Goal: Task Accomplishment & Management: Manage account settings

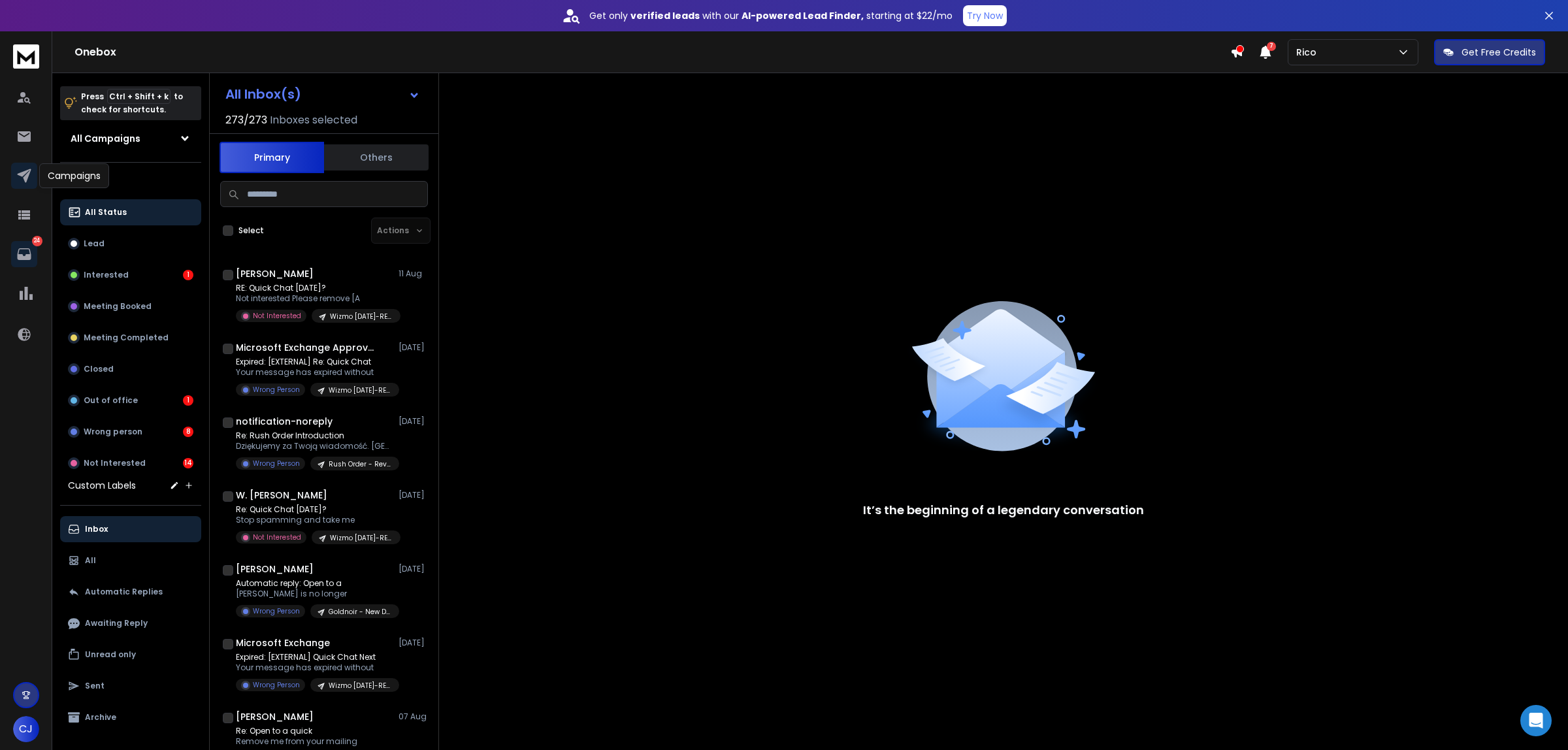
click at [25, 172] on icon at bounding box center [24, 175] width 13 height 13
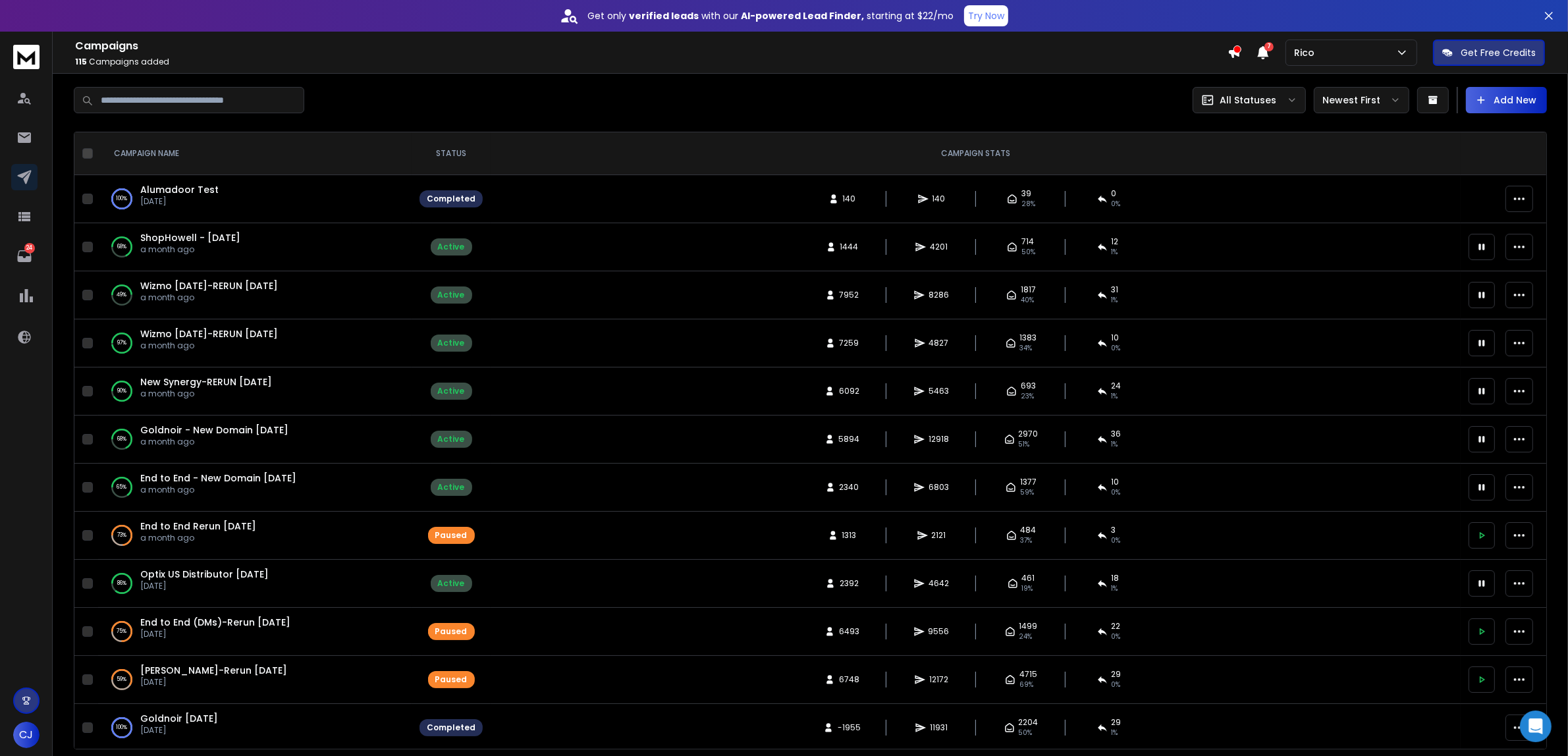
click at [320, 247] on div "68 % ShopHowell - [DATE] a month ago" at bounding box center [254, 247] width 287 height 32
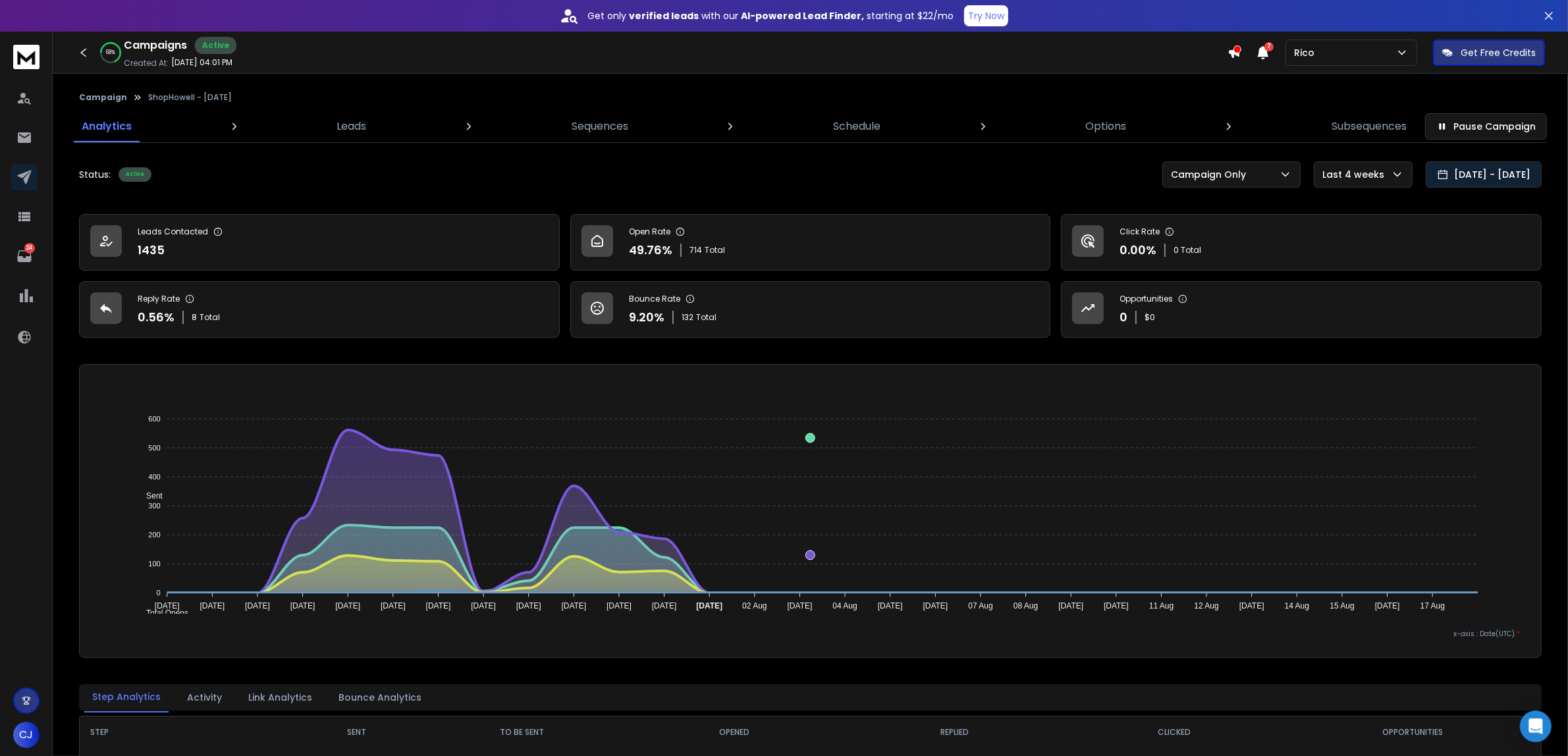
click at [1432, 175] on button "[DATE] - [DATE]" at bounding box center [1483, 174] width 116 height 26
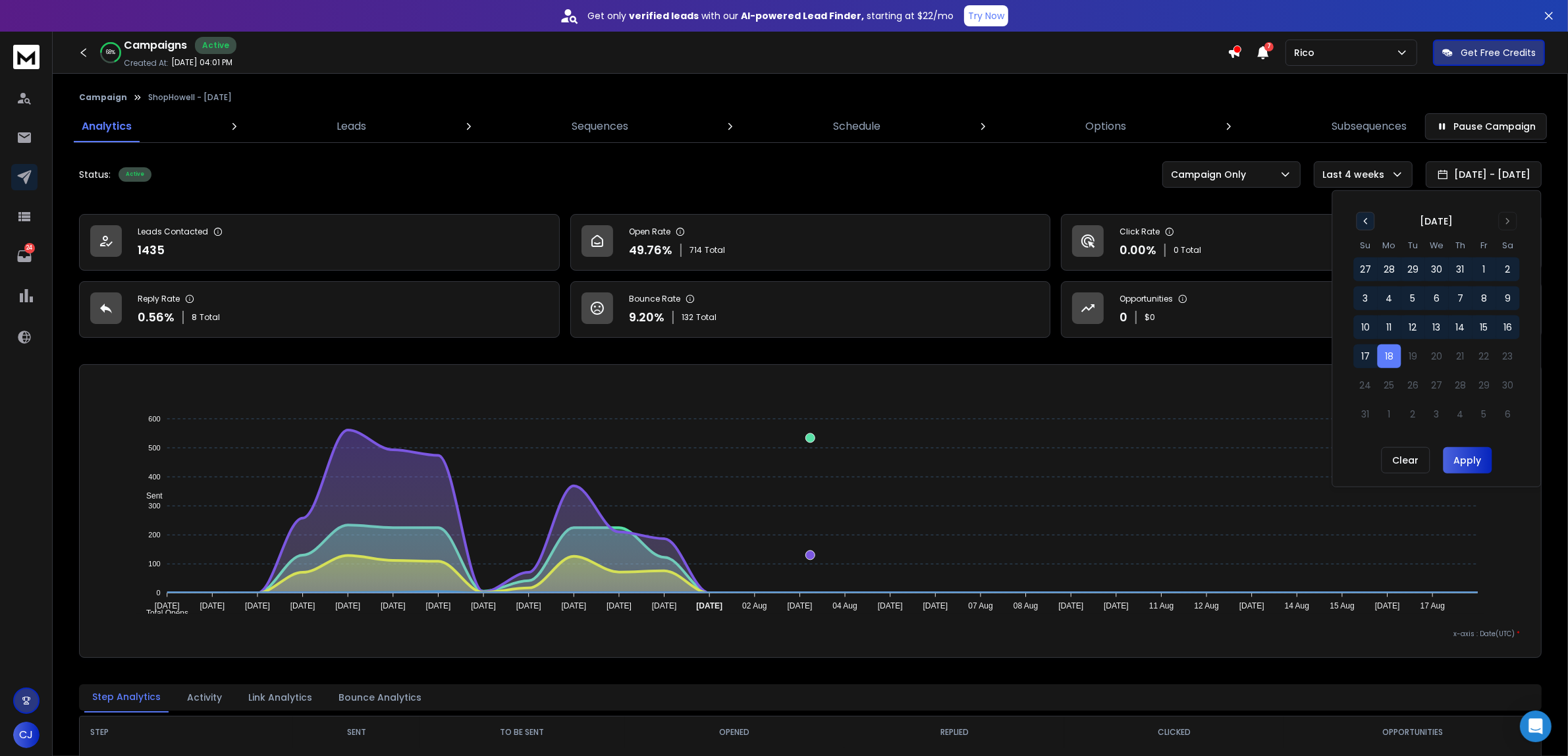
click at [1366, 216] on icon "Go to previous month" at bounding box center [1365, 221] width 11 height 11
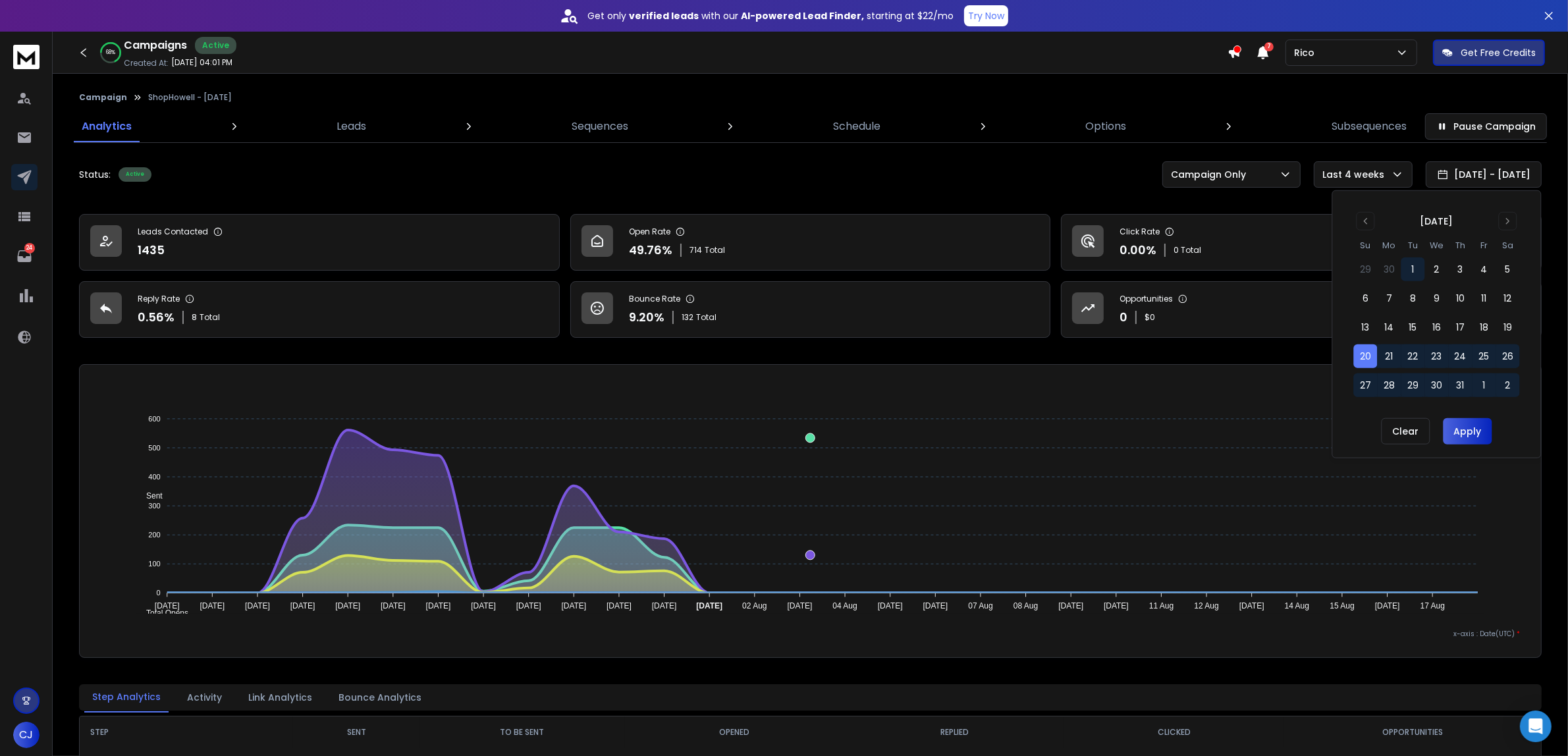
click at [1408, 267] on button "1" at bounding box center [1413, 269] width 24 height 24
click at [1413, 265] on button "1" at bounding box center [1413, 269] width 24 height 24
click at [1502, 222] on icon "Go to next month" at bounding box center [1507, 221] width 11 height 11
click at [1387, 324] on button "11" at bounding box center [1389, 327] width 24 height 24
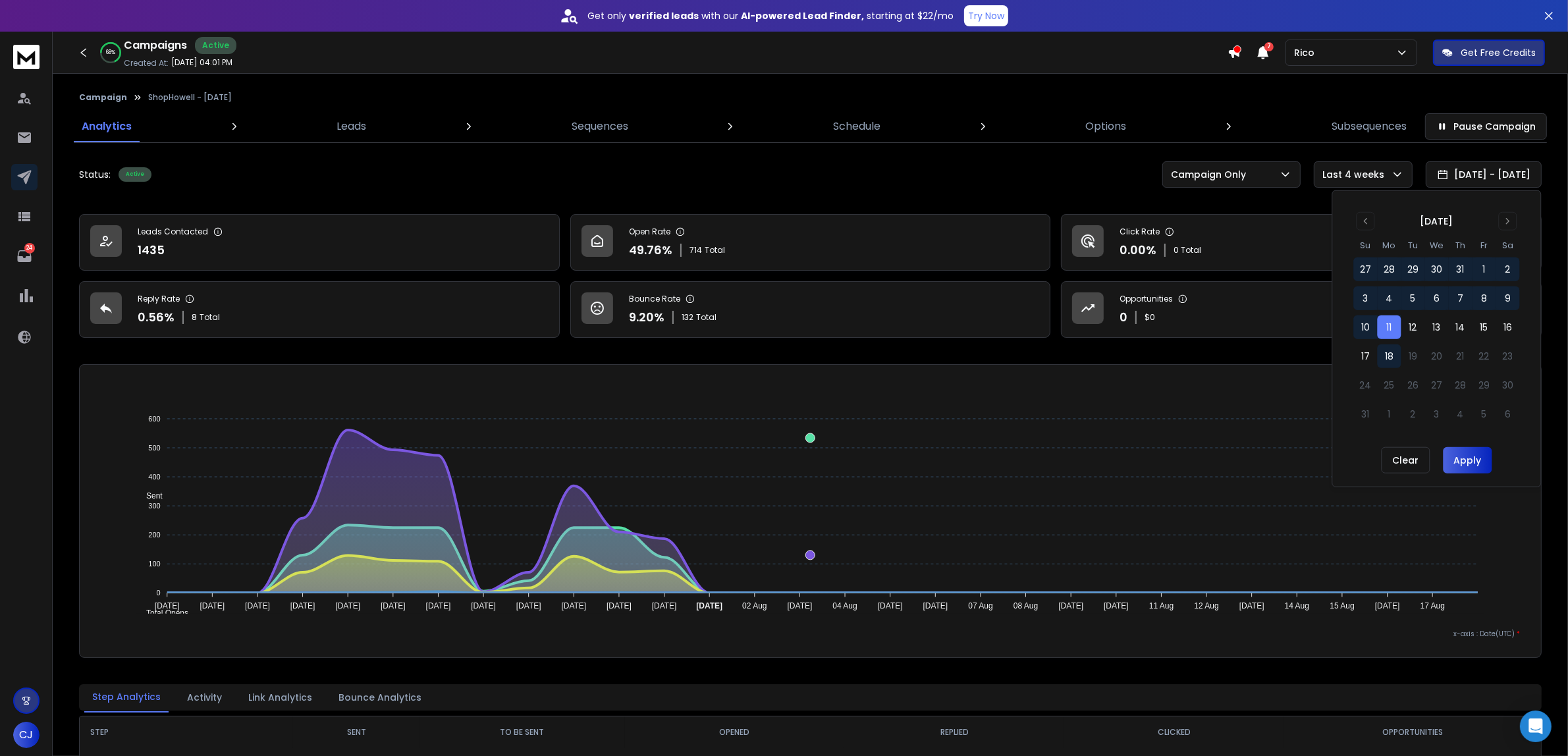
click at [1465, 458] on button "Apply" at bounding box center [1467, 460] width 49 height 26
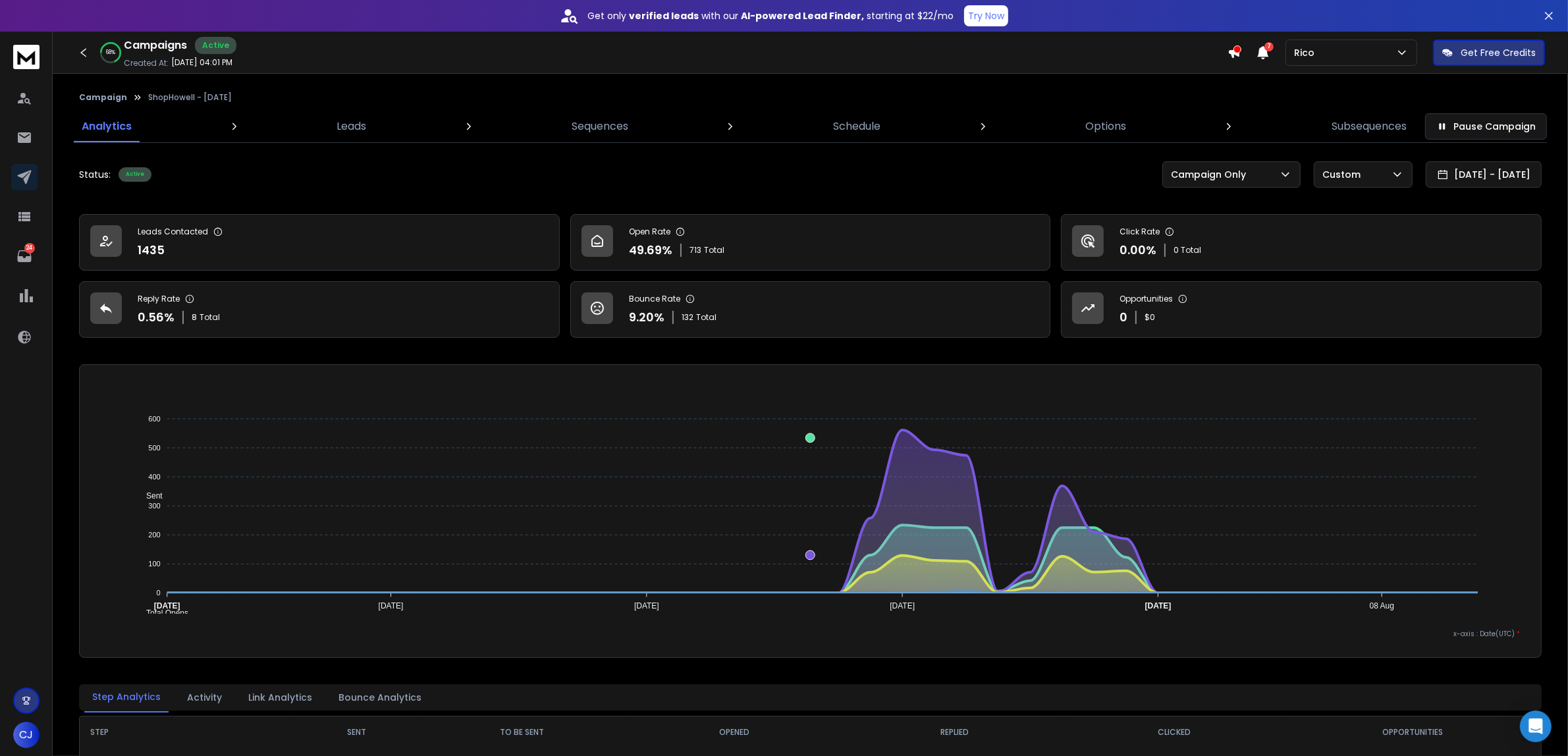
scroll to position [125, 0]
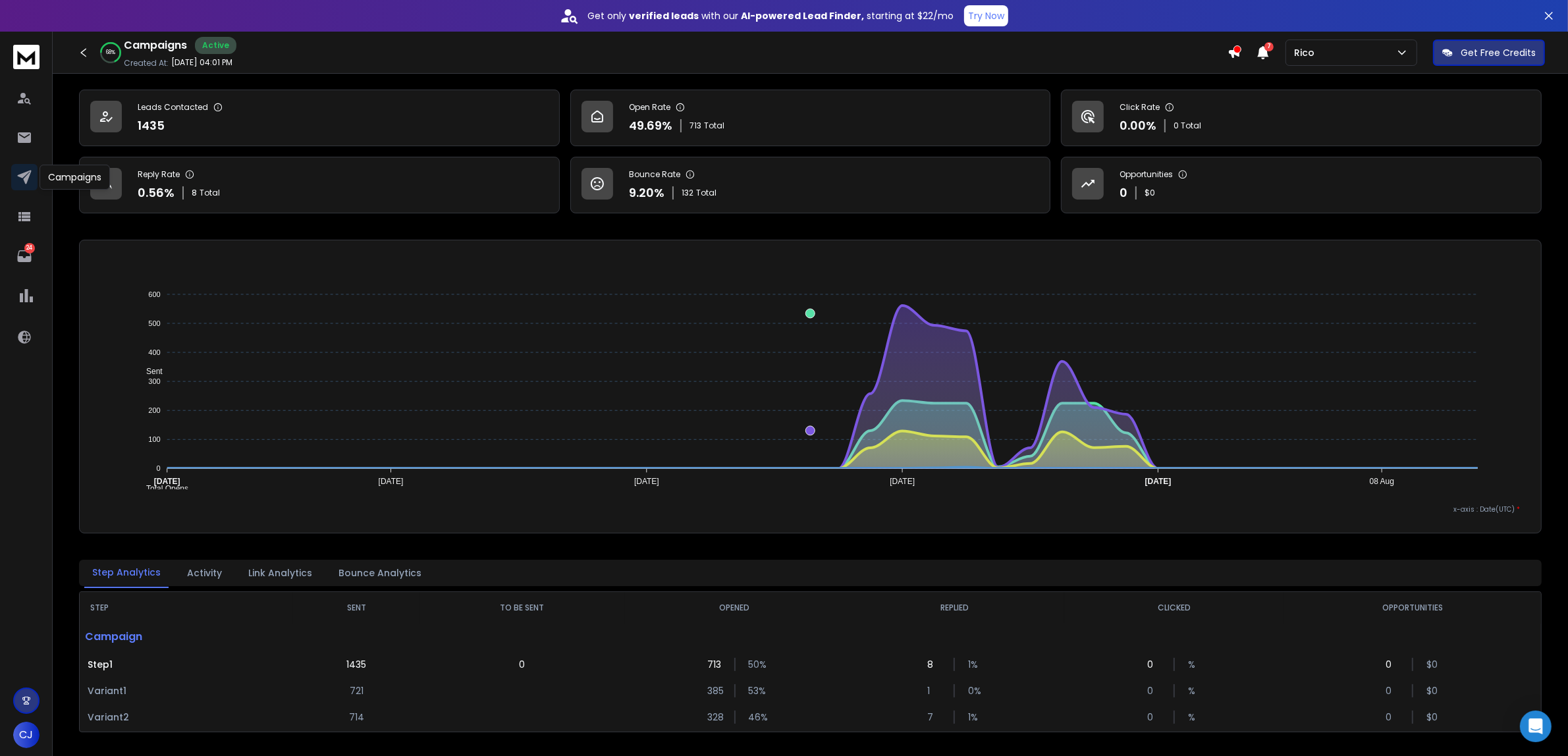
drag, startPoint x: 30, startPoint y: 173, endPoint x: 40, endPoint y: 167, distance: 11.7
click at [30, 172] on icon at bounding box center [24, 177] width 15 height 15
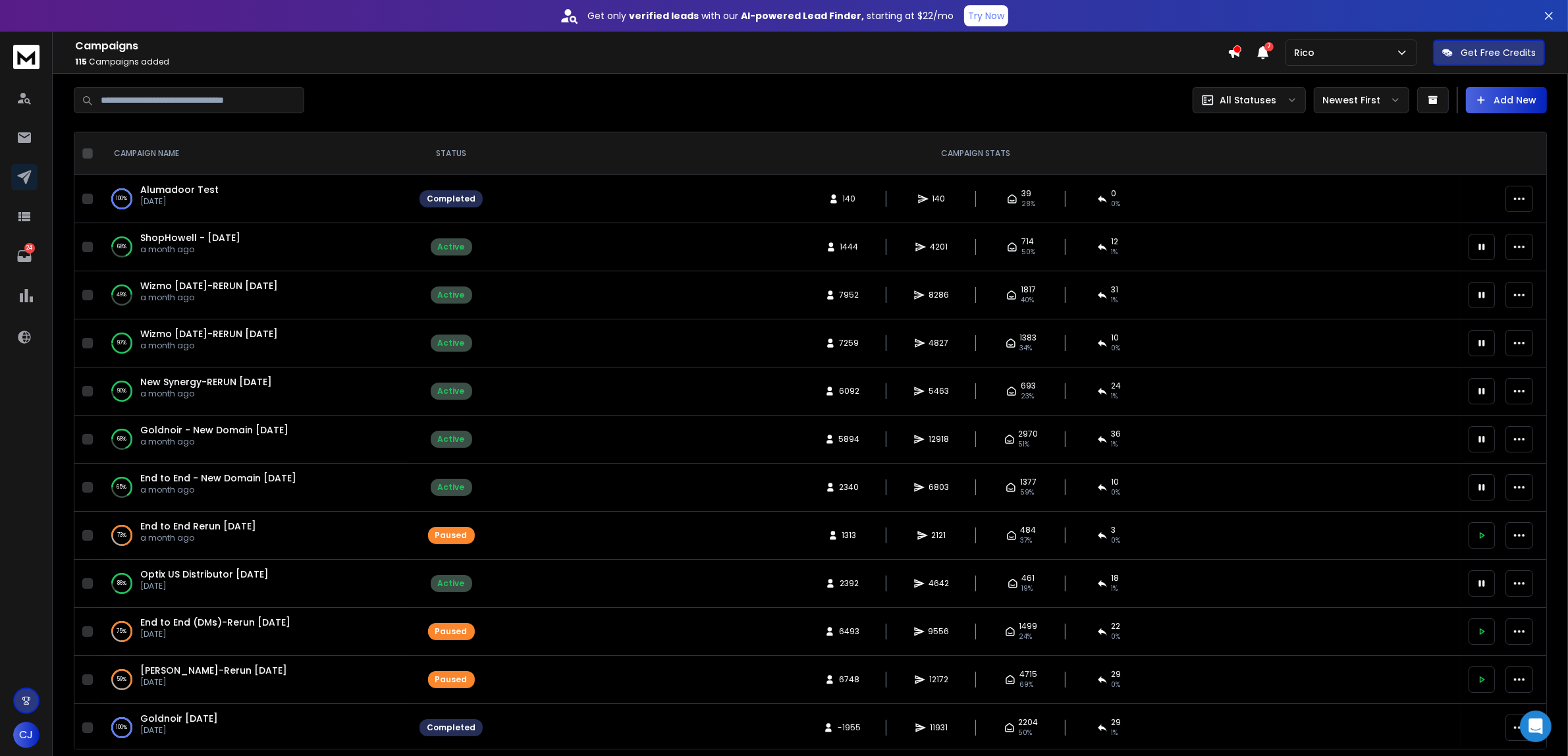
click at [240, 339] on span "Wizmo [DATE]-RERUN [DATE]" at bounding box center [209, 335] width 138 height 14
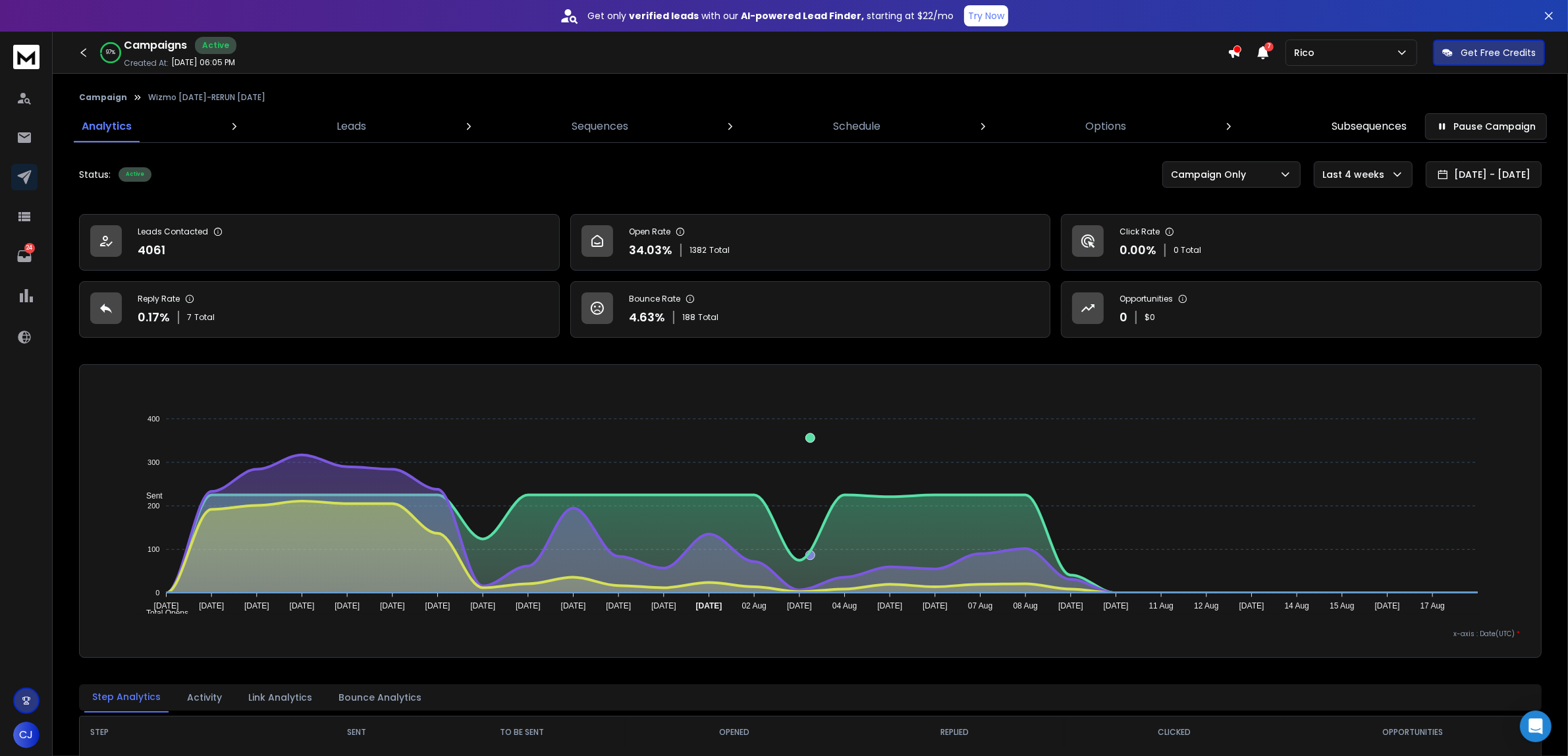
click at [1383, 125] on p "Subsequences" at bounding box center [1369, 126] width 75 height 15
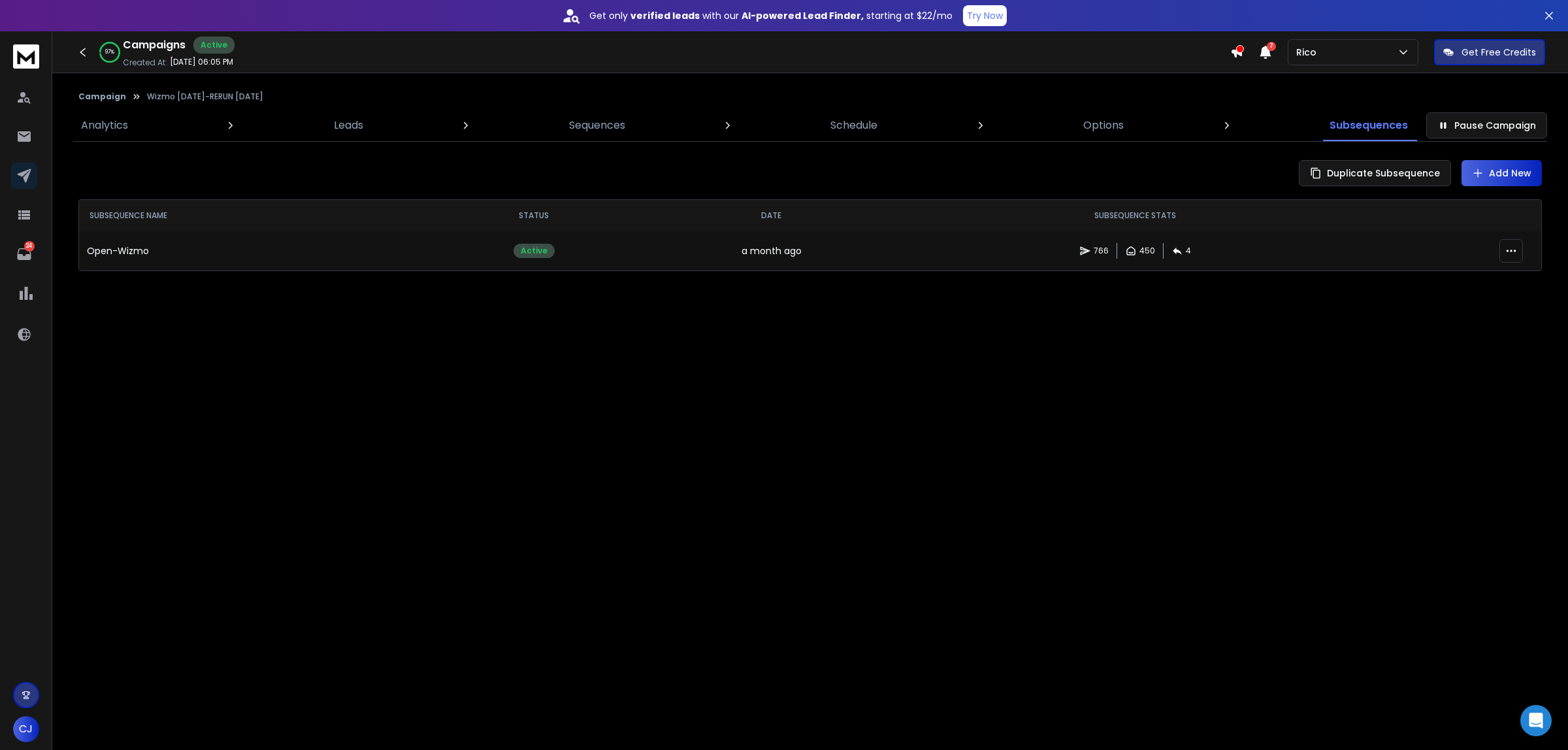
click at [174, 263] on td "Open-Wizmo" at bounding box center [256, 251] width 354 height 39
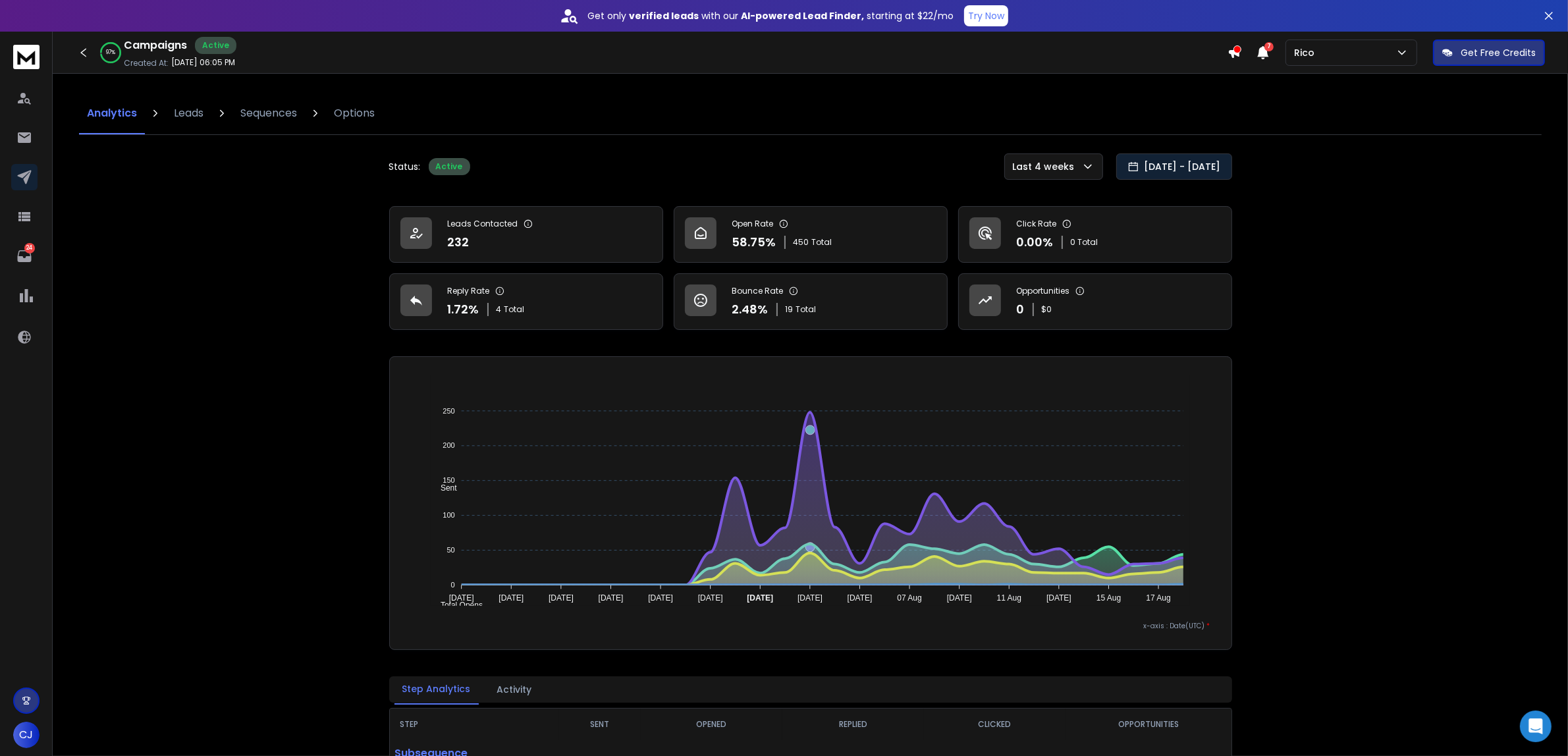
click at [1147, 166] on button "[DATE] - [DATE]" at bounding box center [1174, 166] width 116 height 26
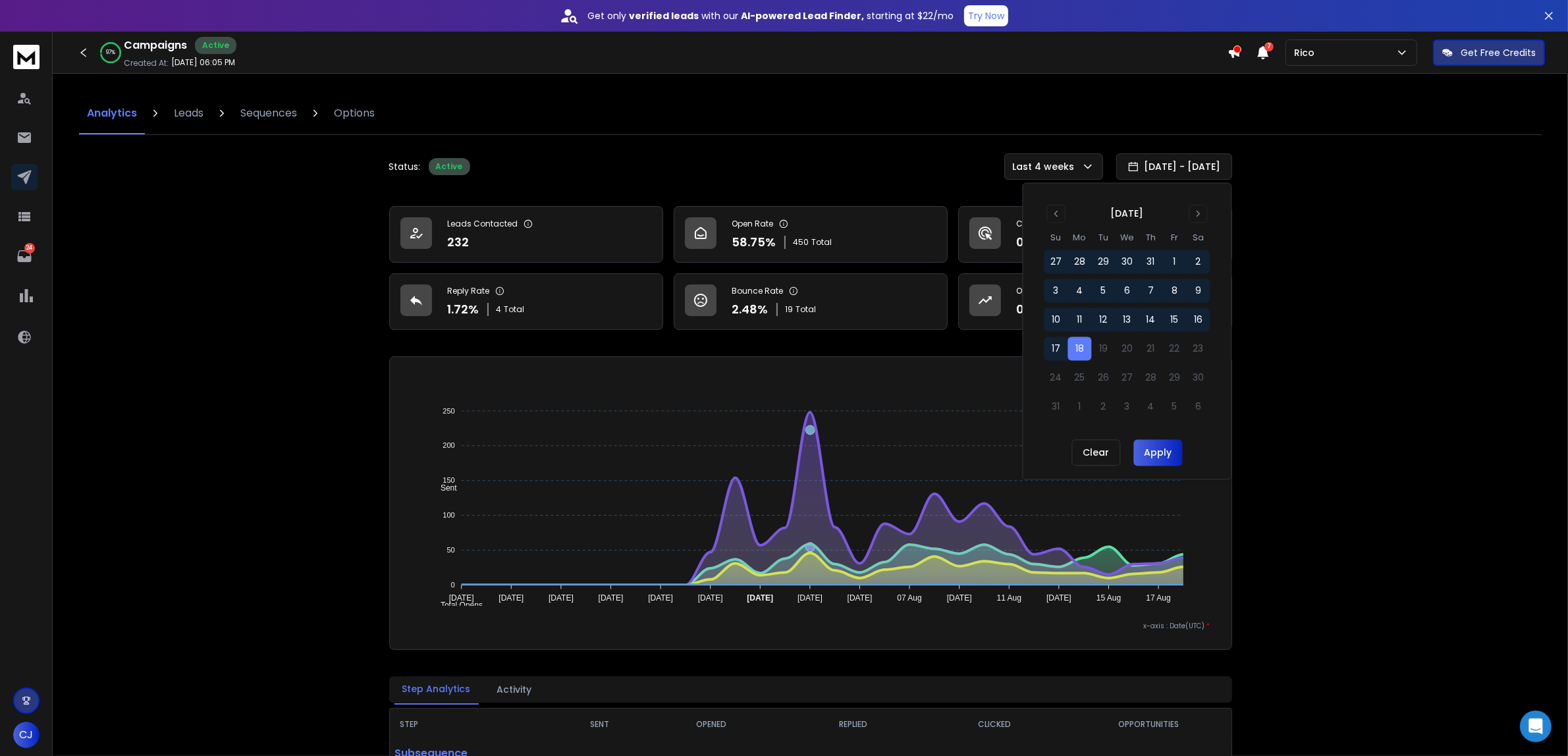
click at [1079, 321] on button "11" at bounding box center [1079, 320] width 24 height 24
click at [1173, 325] on button "15" at bounding box center [1174, 320] width 24 height 24
click at [1169, 456] on button "Apply" at bounding box center [1157, 452] width 49 height 26
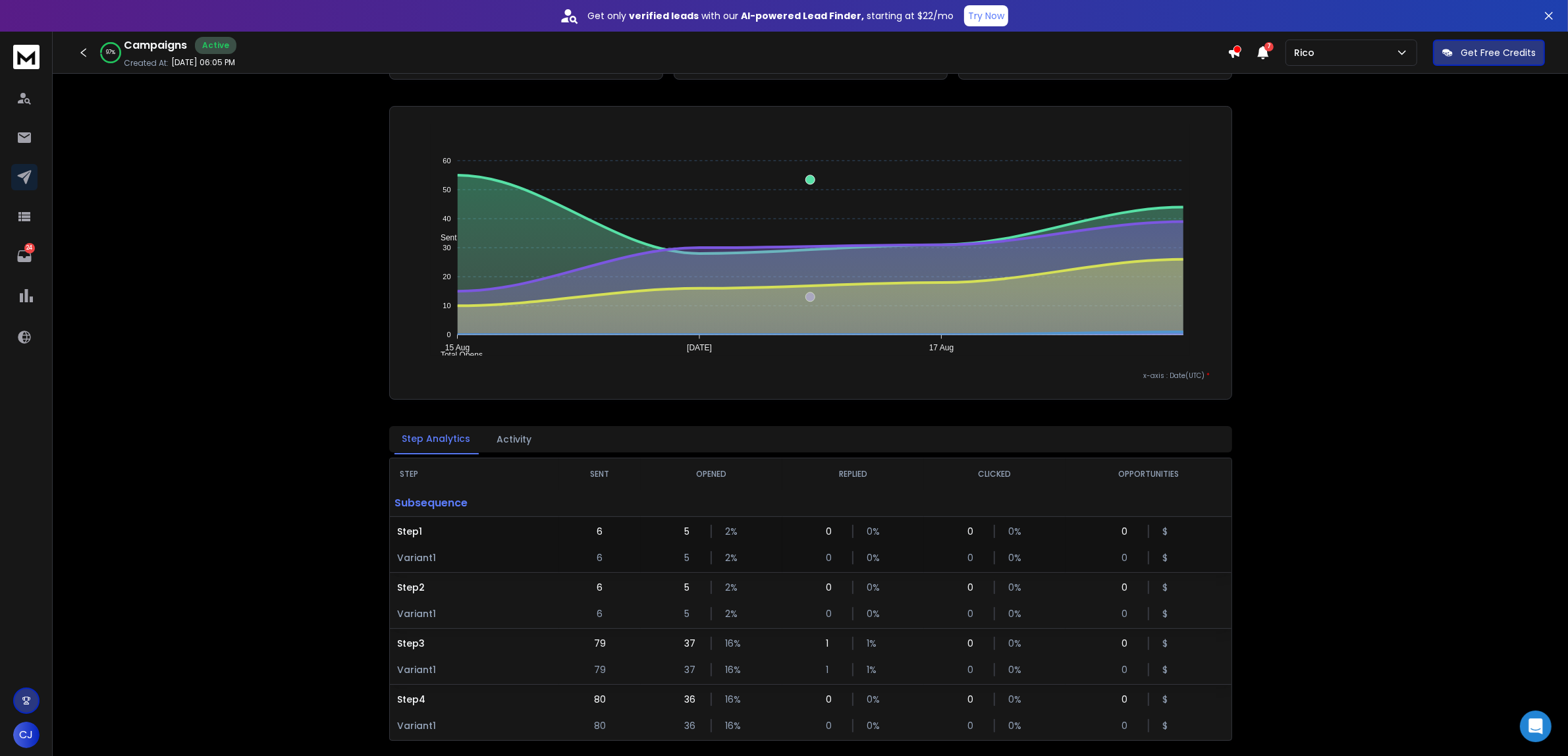
scroll to position [265, 0]
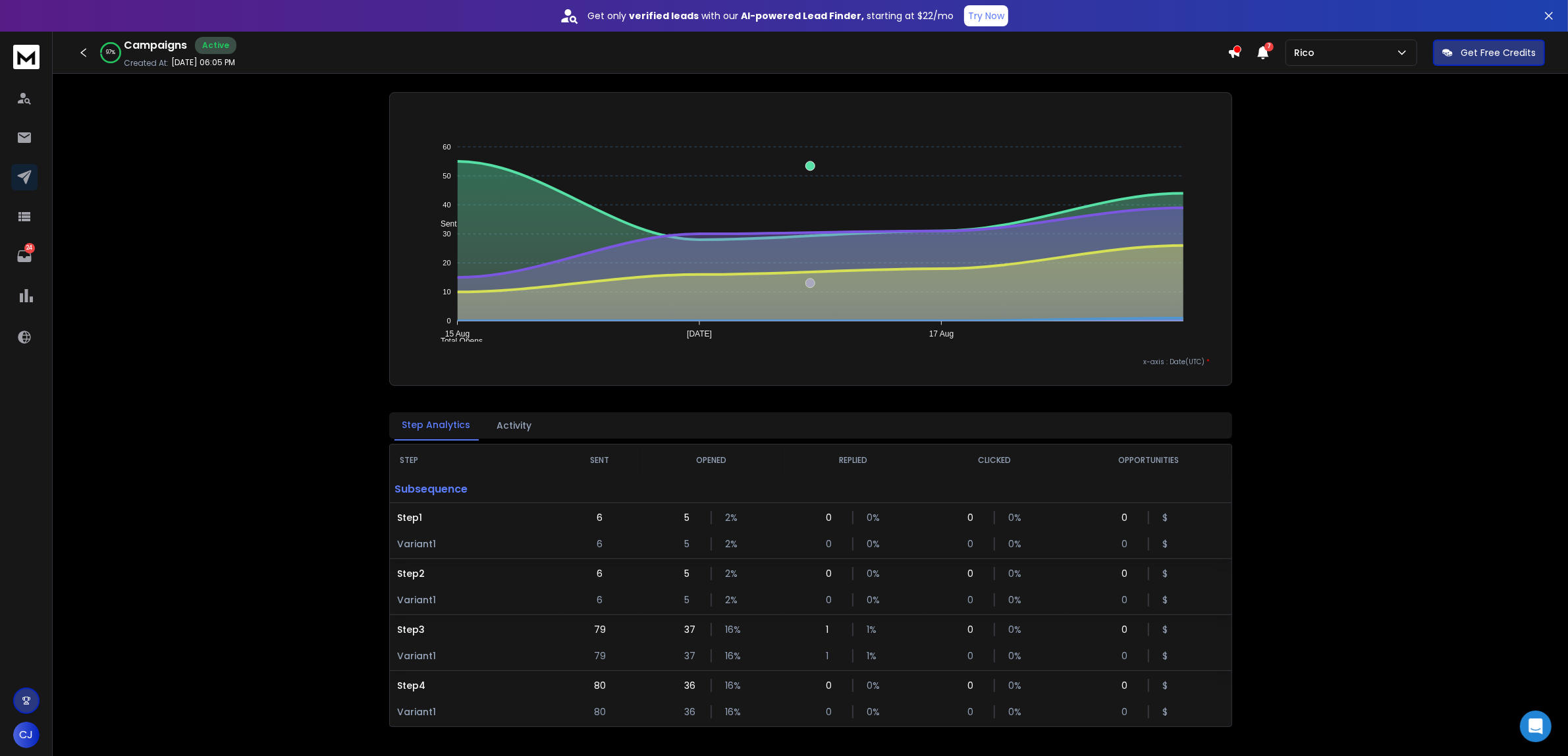
click at [35, 176] on link at bounding box center [24, 176] width 26 height 26
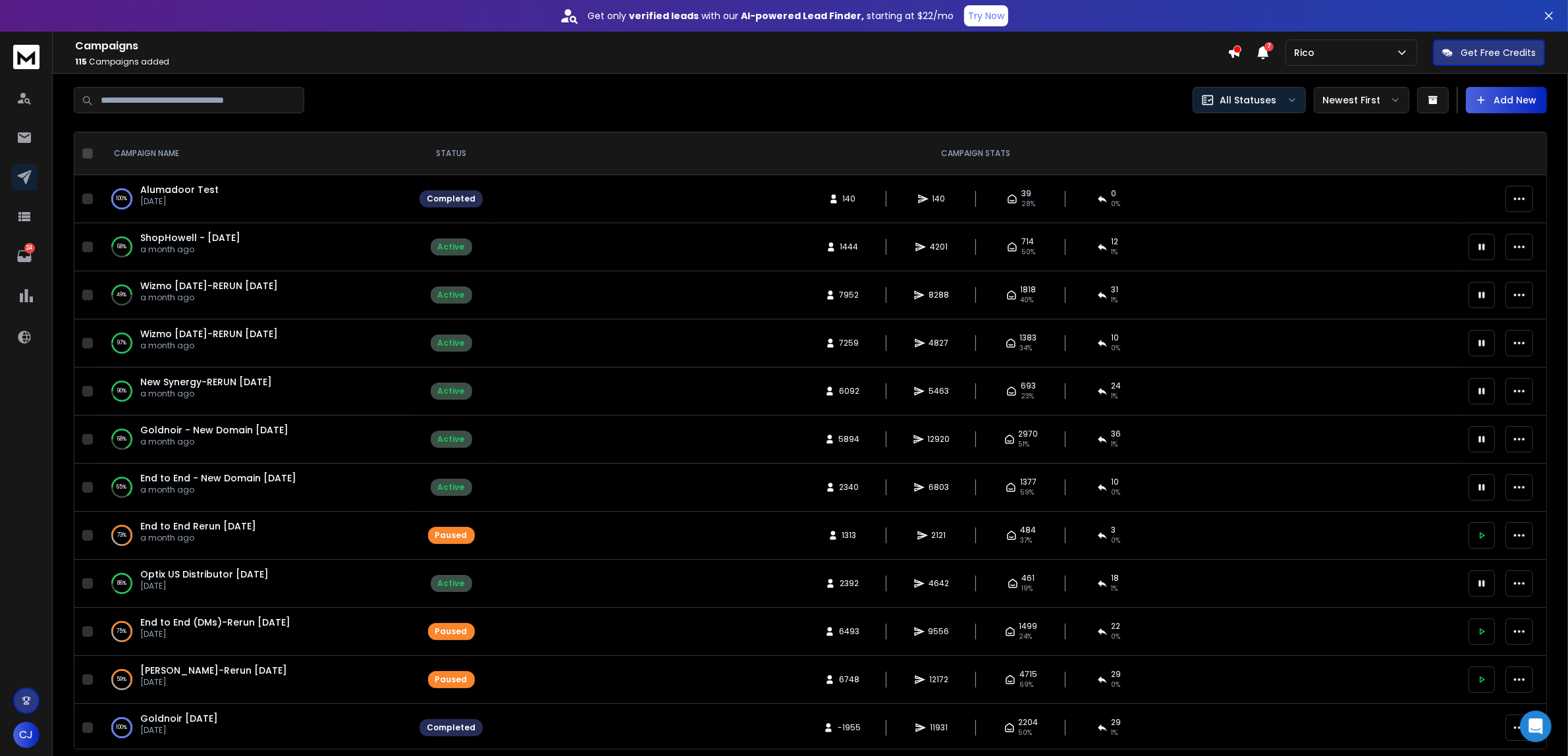
click at [1250, 99] on p "All Statuses" at bounding box center [1247, 100] width 57 height 14
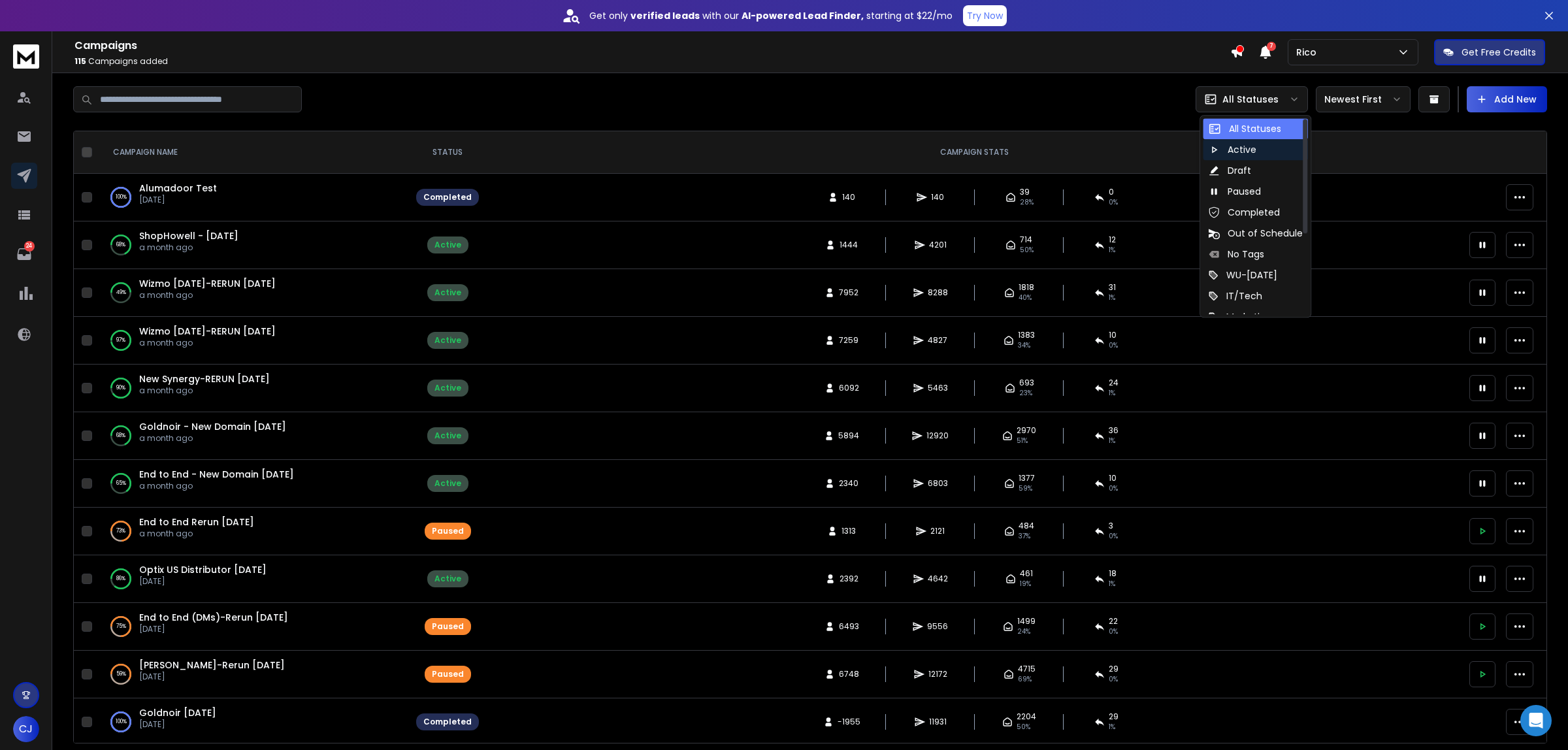
click at [1245, 150] on div "Active" at bounding box center [1231, 150] width 49 height 13
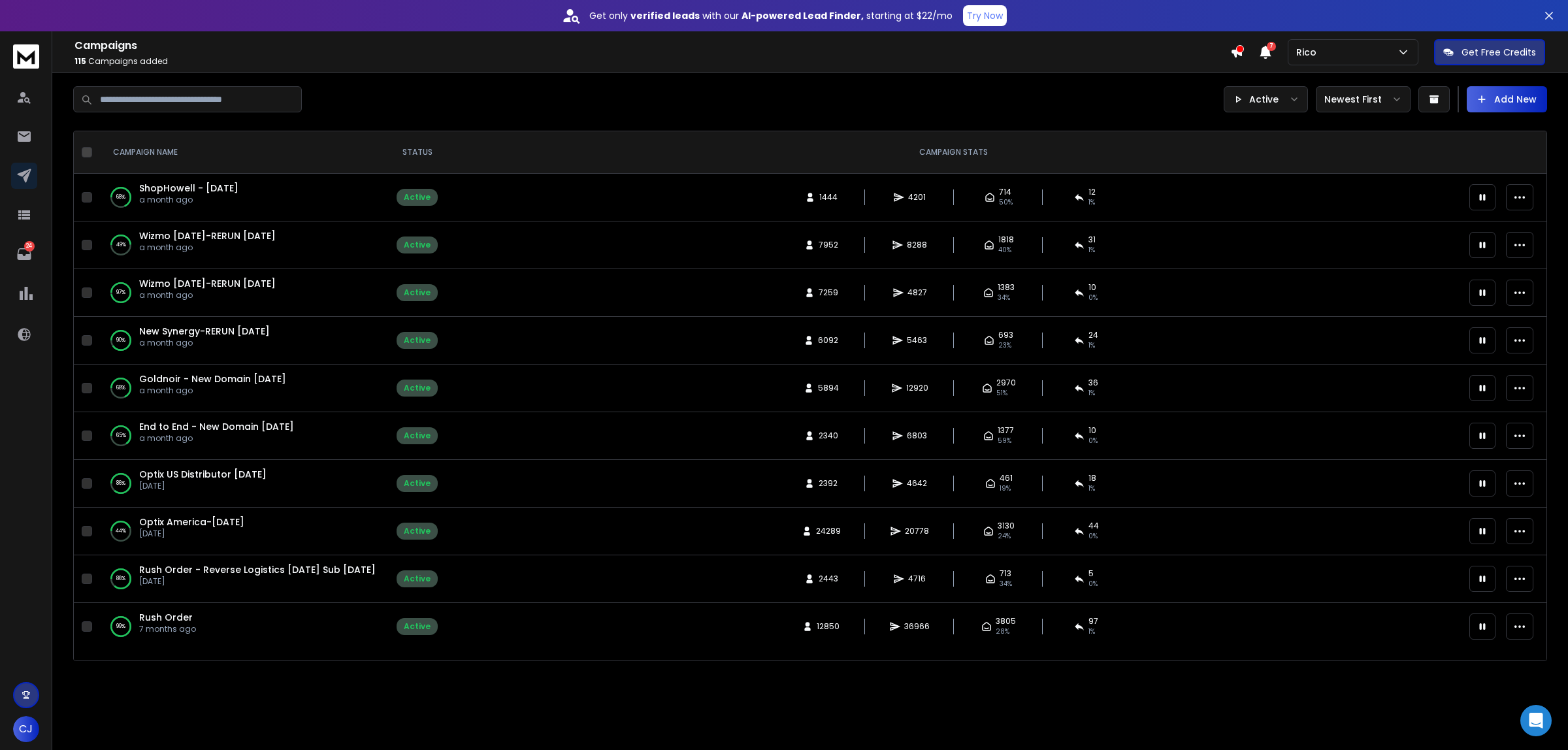
click at [230, 285] on span "Wizmo [DATE]-RERUN [DATE]" at bounding box center [207, 284] width 137 height 13
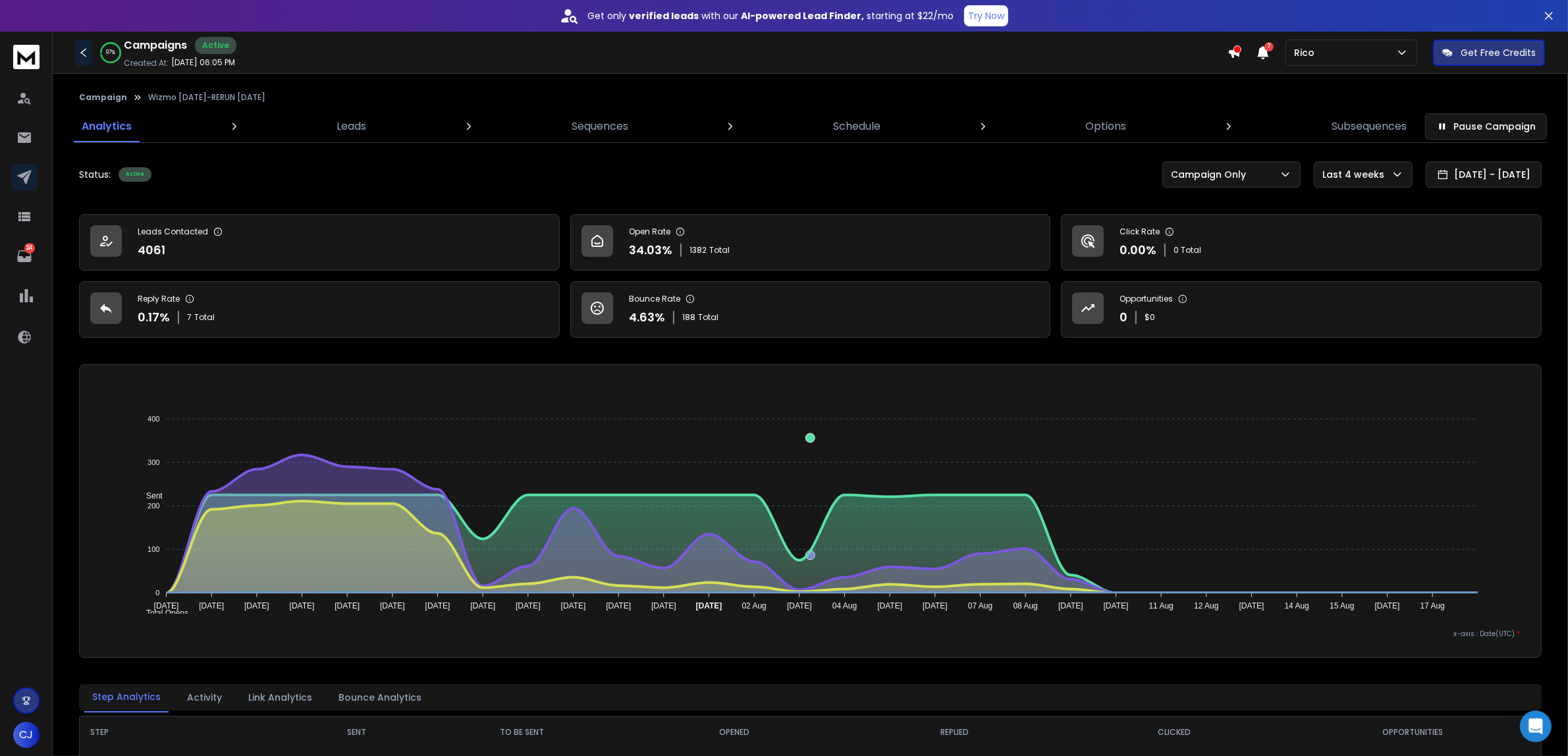
click at [90, 51] on button at bounding box center [84, 52] width 17 height 26
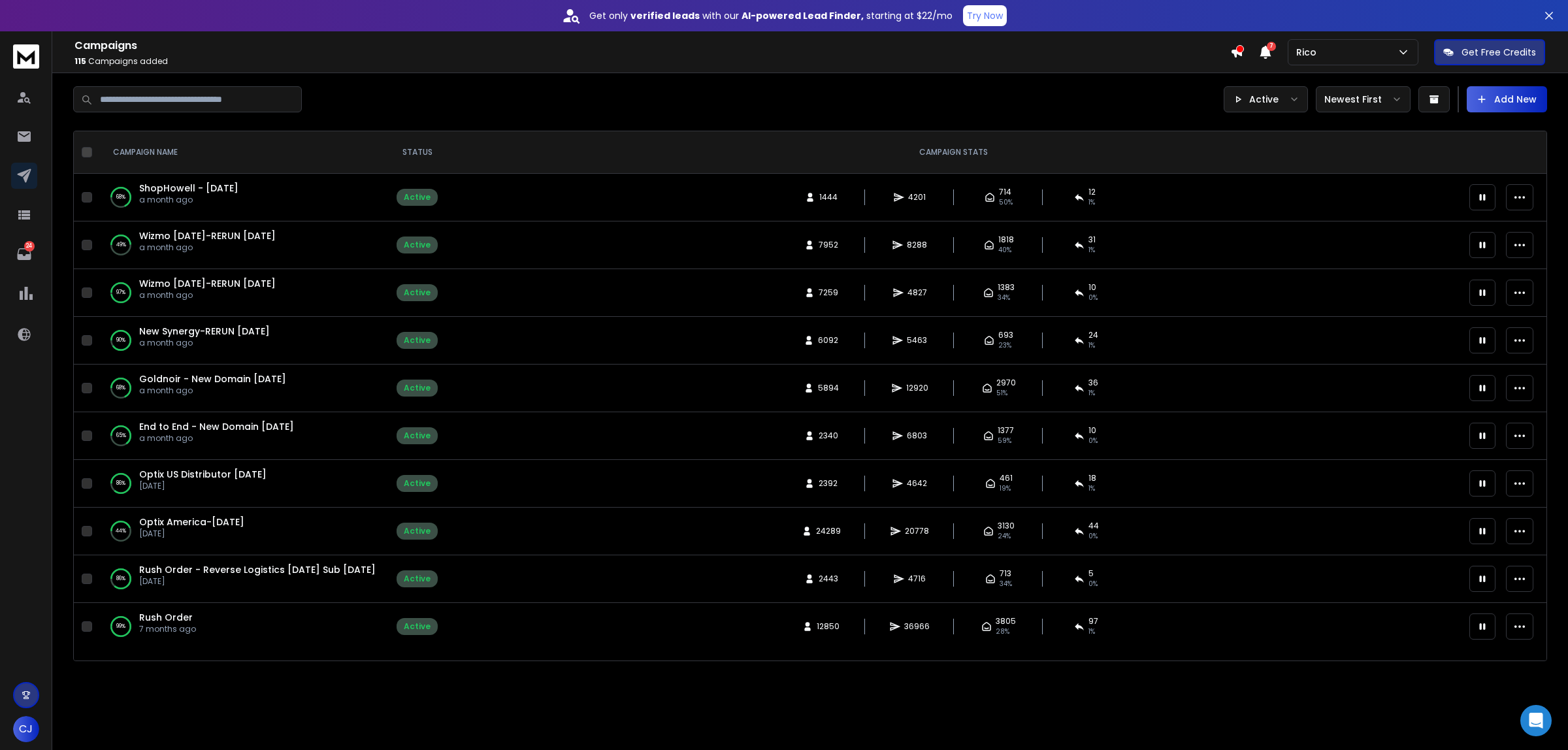
click at [229, 228] on td "49 % Wizmo [DATE]-RERUN [DATE] a month ago" at bounding box center [243, 246] width 292 height 48
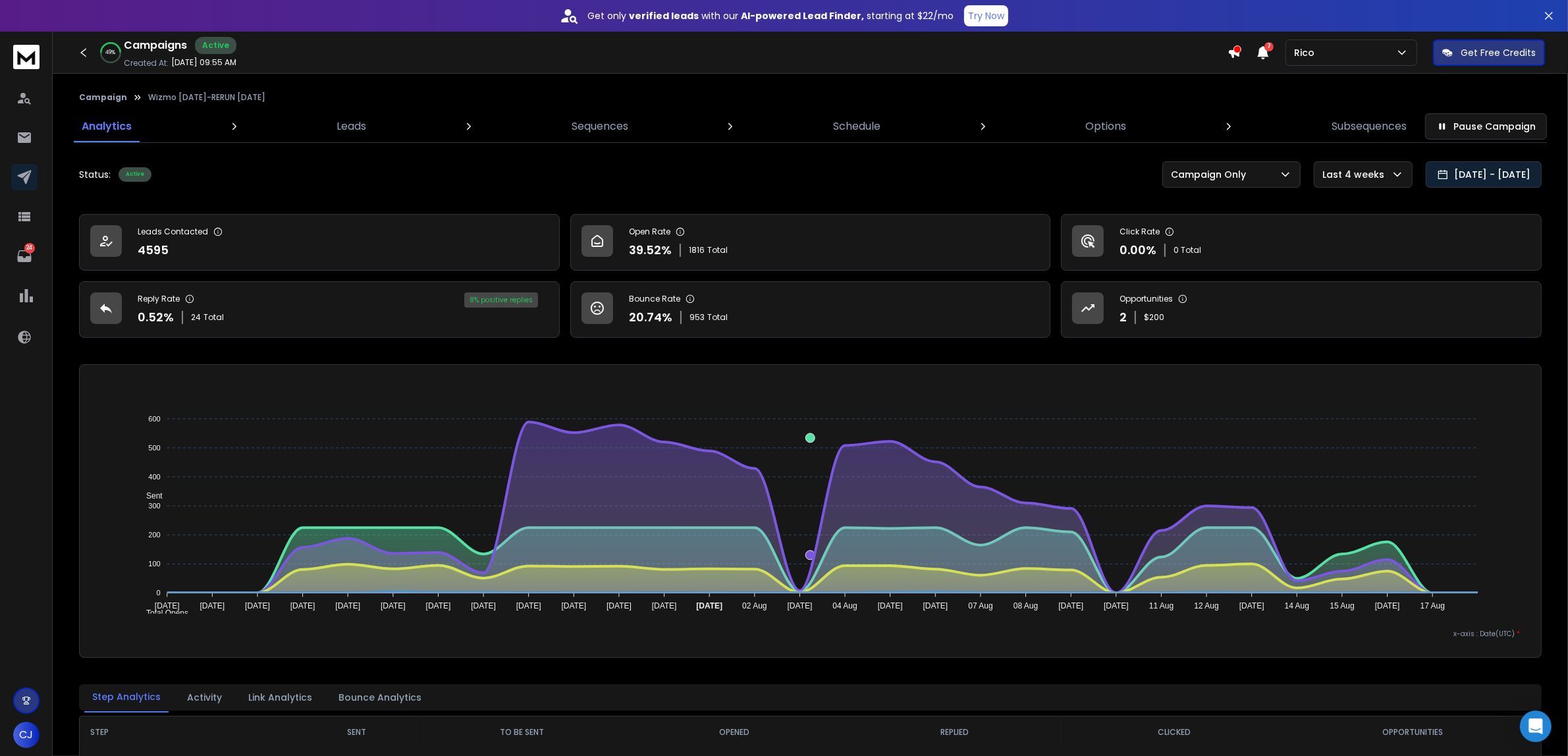
click at [1470, 172] on button "[DATE] - [DATE]" at bounding box center [1483, 174] width 116 height 26
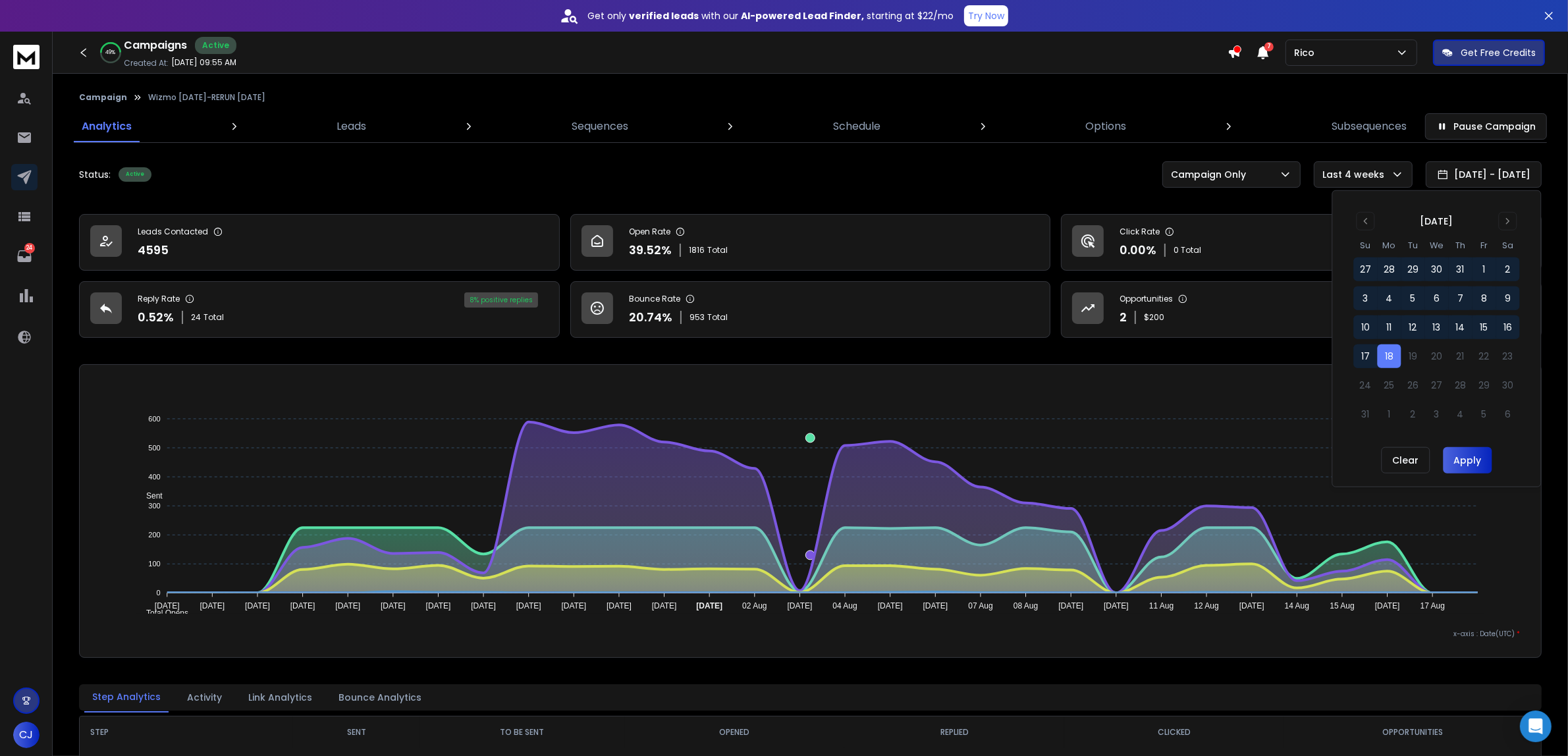
click at [1391, 327] on button "11" at bounding box center [1389, 327] width 24 height 24
click at [1485, 330] on button "15" at bounding box center [1483, 327] width 24 height 24
click at [1465, 471] on button "Apply" at bounding box center [1467, 460] width 49 height 26
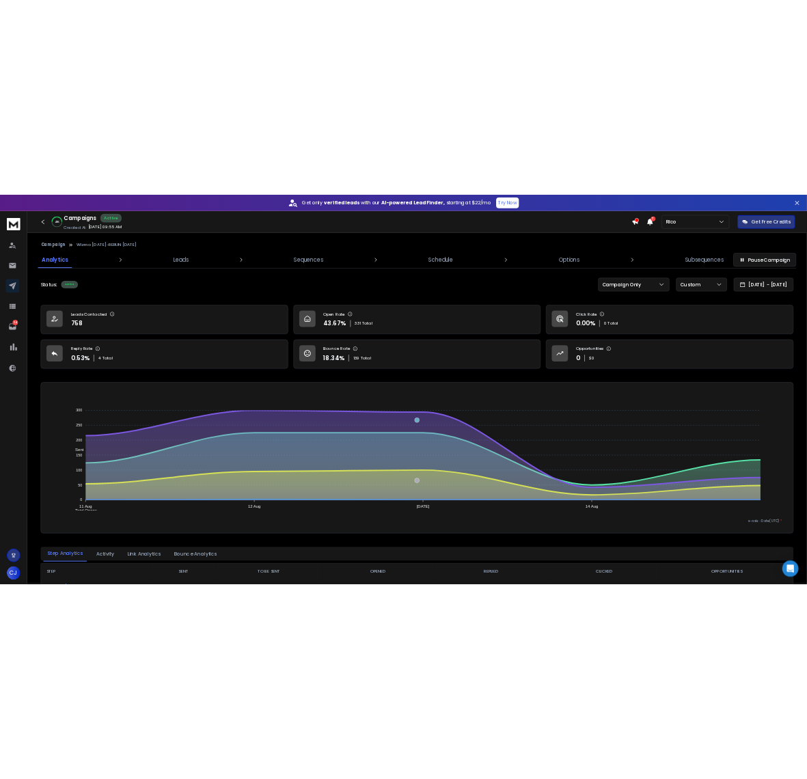
scroll to position [130, 0]
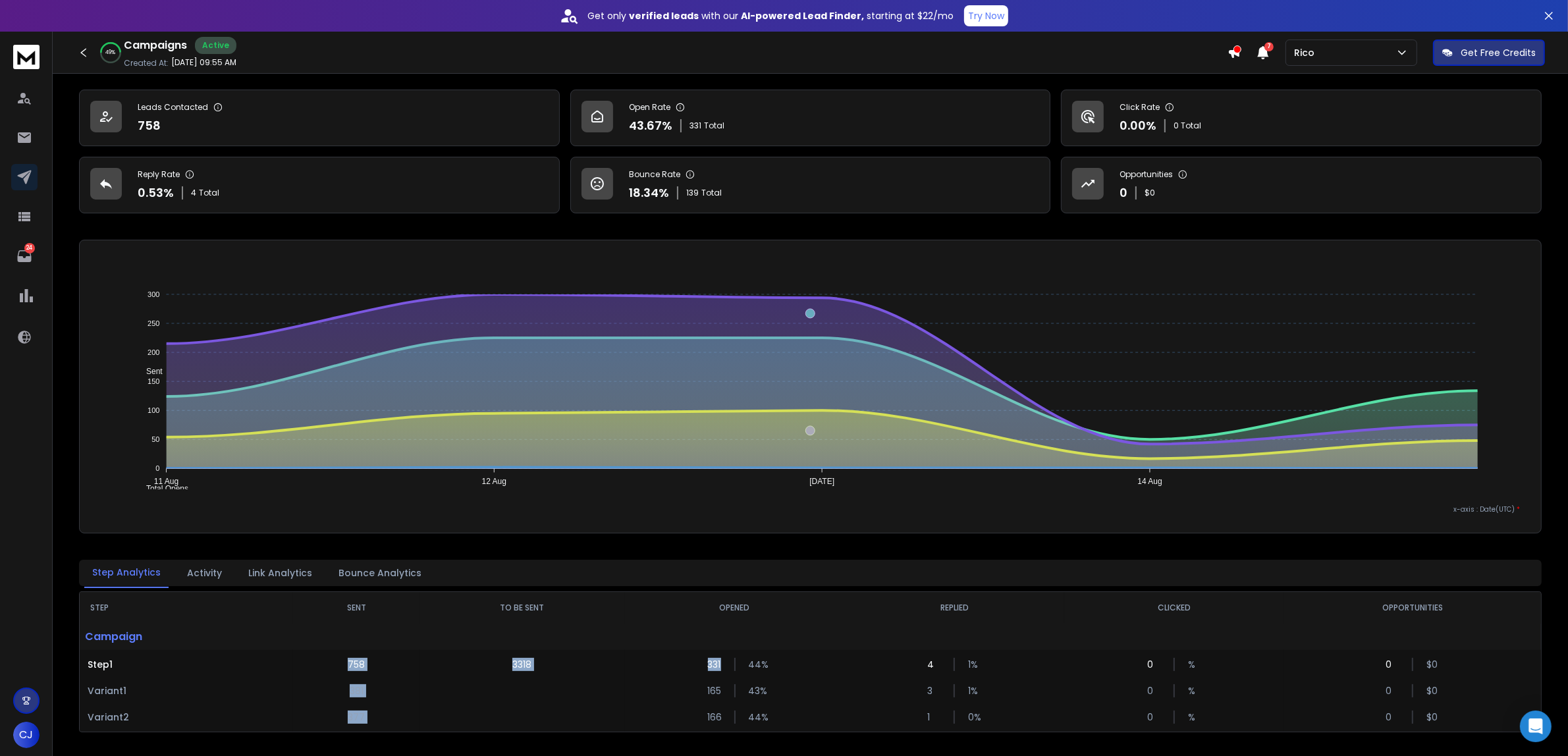
drag, startPoint x: 340, startPoint y: 666, endPoint x: 724, endPoint y: 662, distance: 384.0
click at [724, 662] on tr "Step 1 Variant 1 Variant 2 758 381 377 3318 331 44 % 165 43 % 166 44 % 4 1 % 3 …" at bounding box center [811, 690] width 1461 height 82
click at [339, 662] on div "758 381 377" at bounding box center [356, 690] width 111 height 66
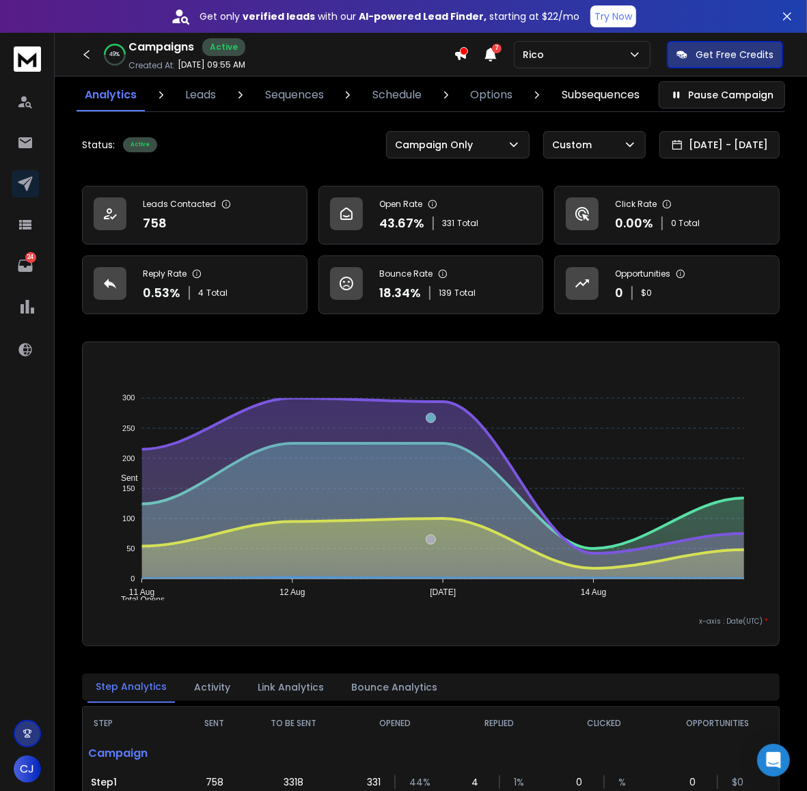
scroll to position [0, 0]
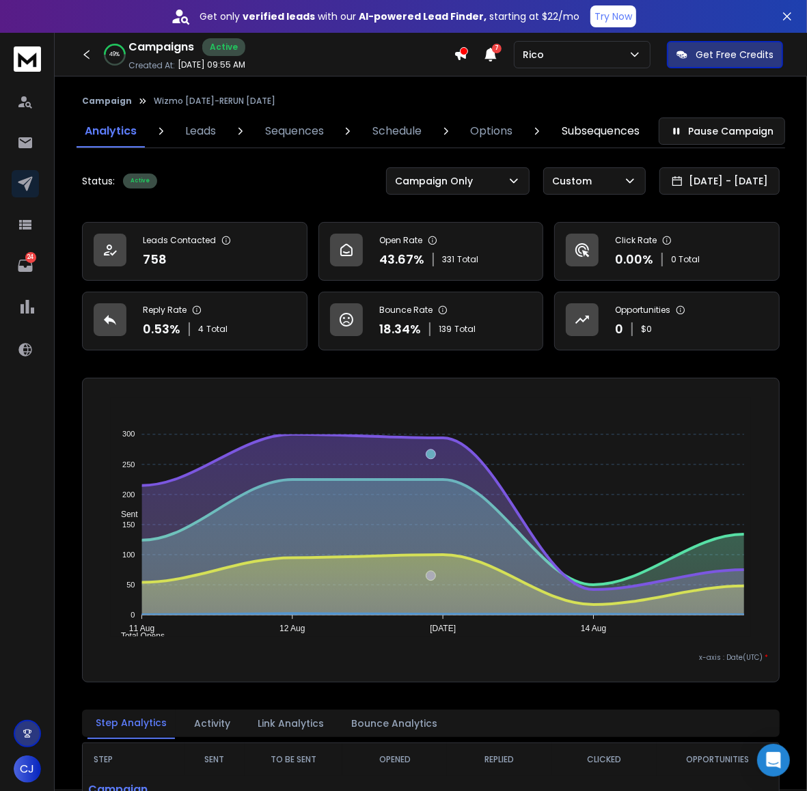
click at [623, 137] on p "Subsequences" at bounding box center [601, 131] width 78 height 16
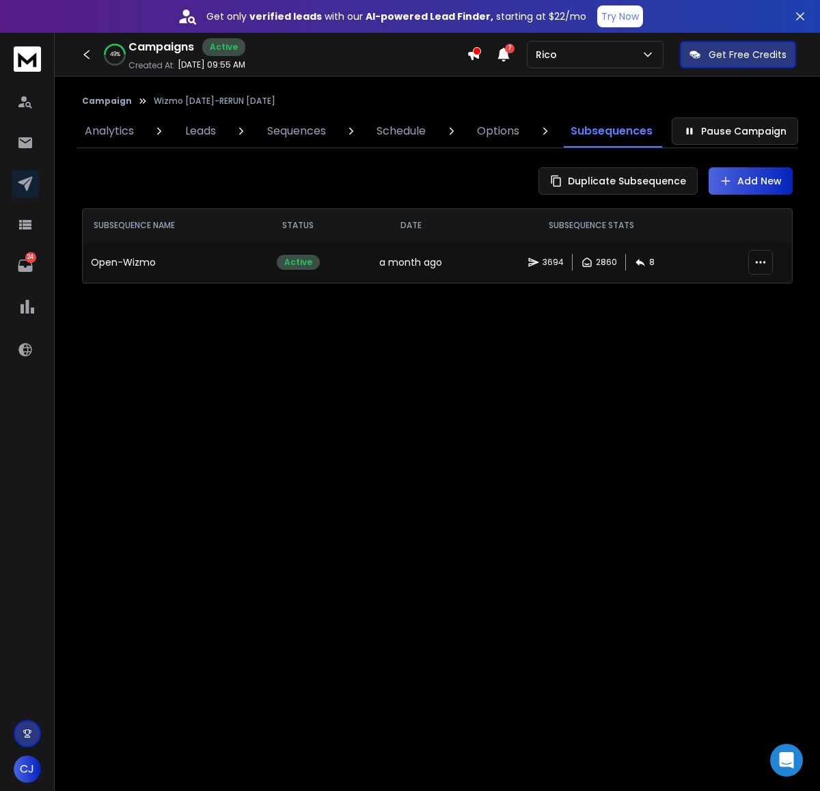
click at [186, 253] on td "Open-Wizmo" at bounding box center [166, 262] width 167 height 41
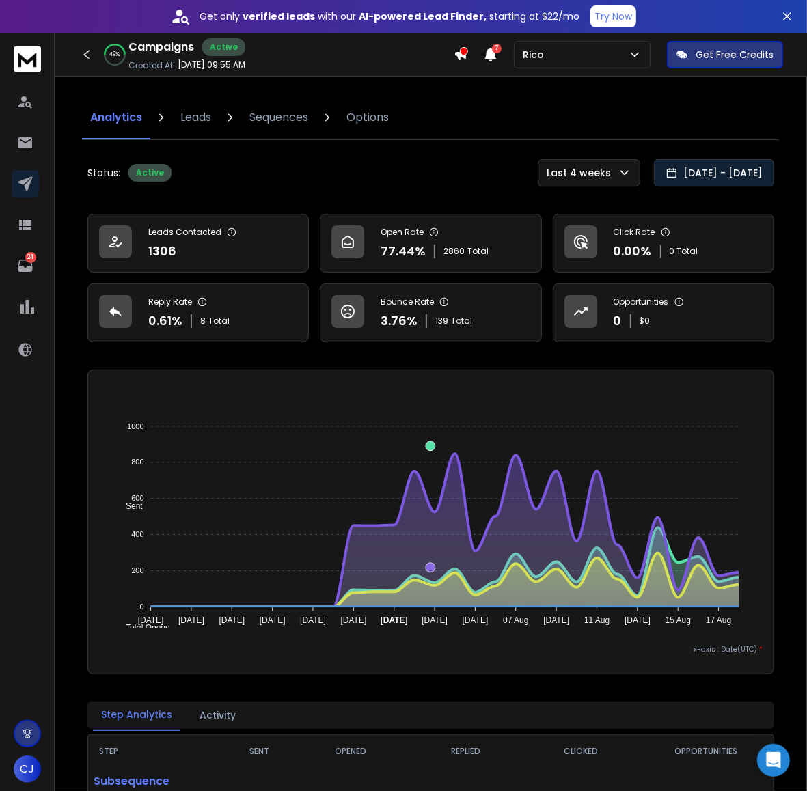
click at [736, 161] on button "[DATE] - [DATE]" at bounding box center [714, 172] width 120 height 27
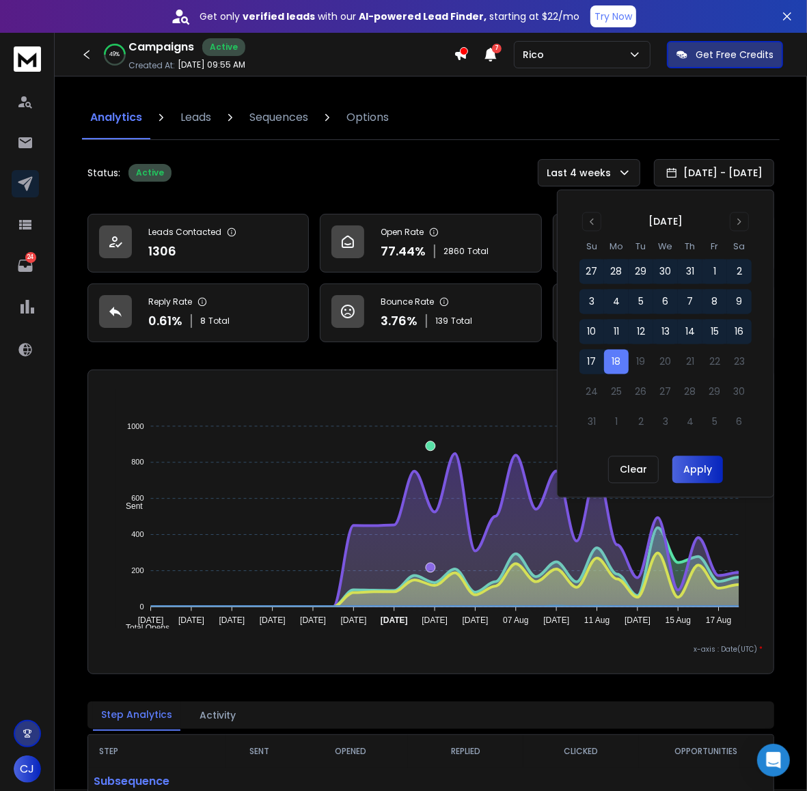
click at [613, 331] on button "11" at bounding box center [616, 332] width 25 height 25
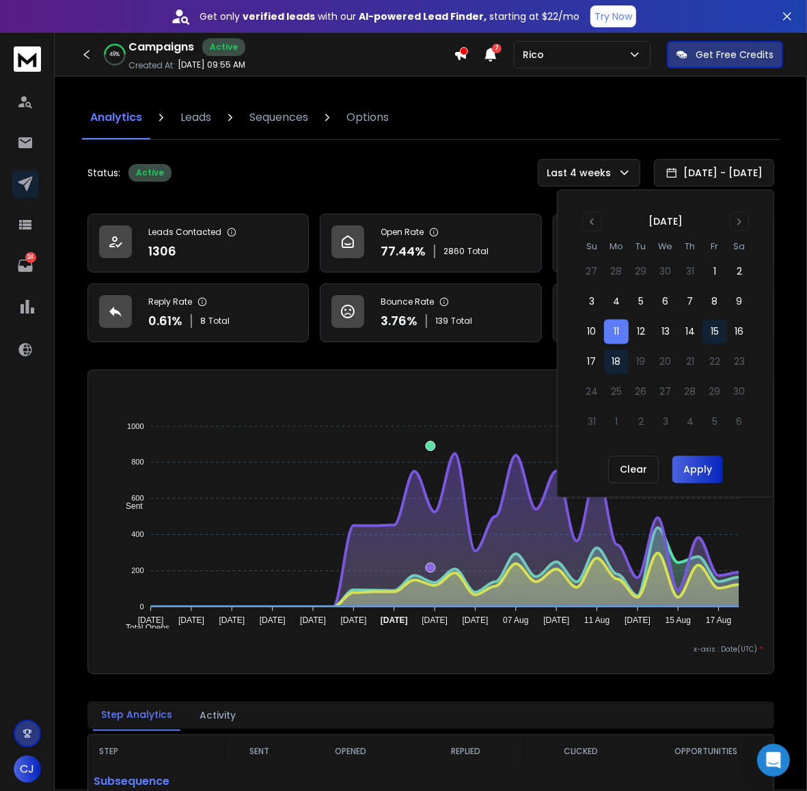
click at [714, 337] on button "15" at bounding box center [714, 332] width 25 height 25
click at [700, 480] on button "Apply" at bounding box center [697, 469] width 51 height 27
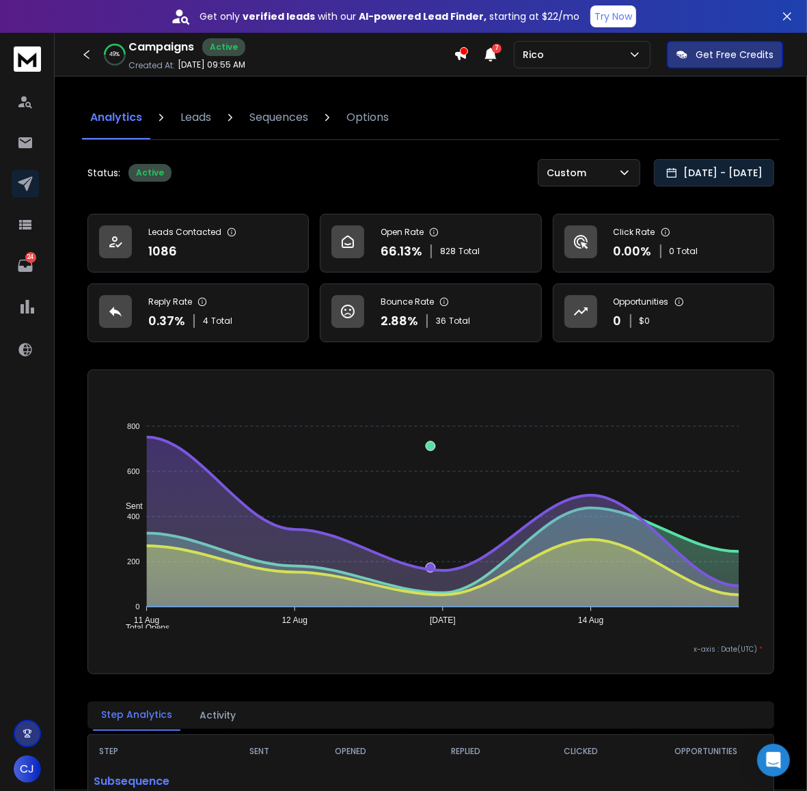
click at [697, 167] on button "[DATE] - [DATE]" at bounding box center [714, 172] width 120 height 27
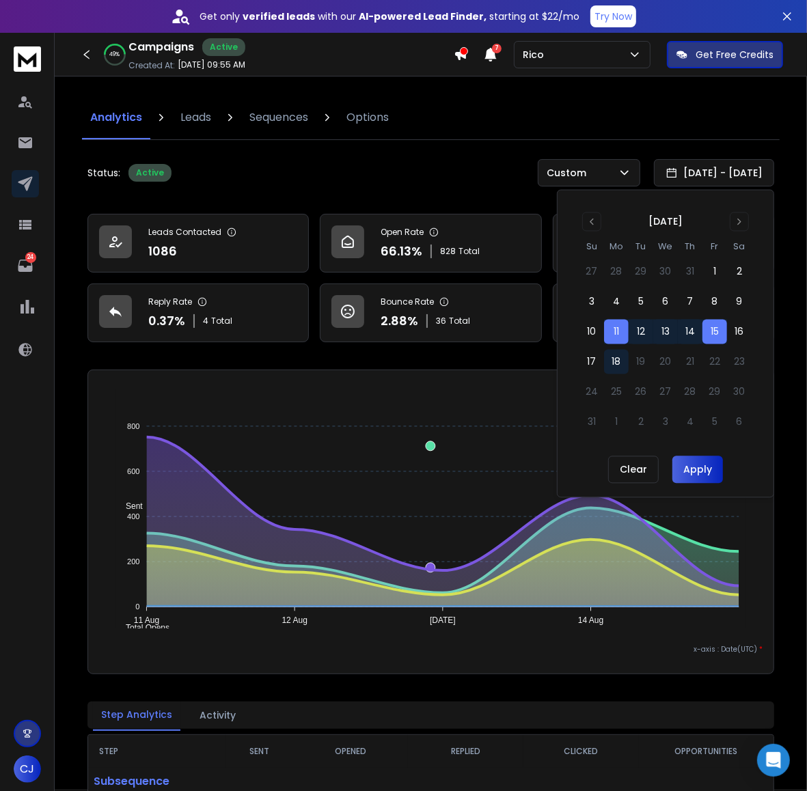
click at [538, 359] on div "Status: Active Custom [DATE] - [DATE] Leads Contacted 1086 Open Rate 66.13 % 82…" at bounding box center [430, 596] width 687 height 874
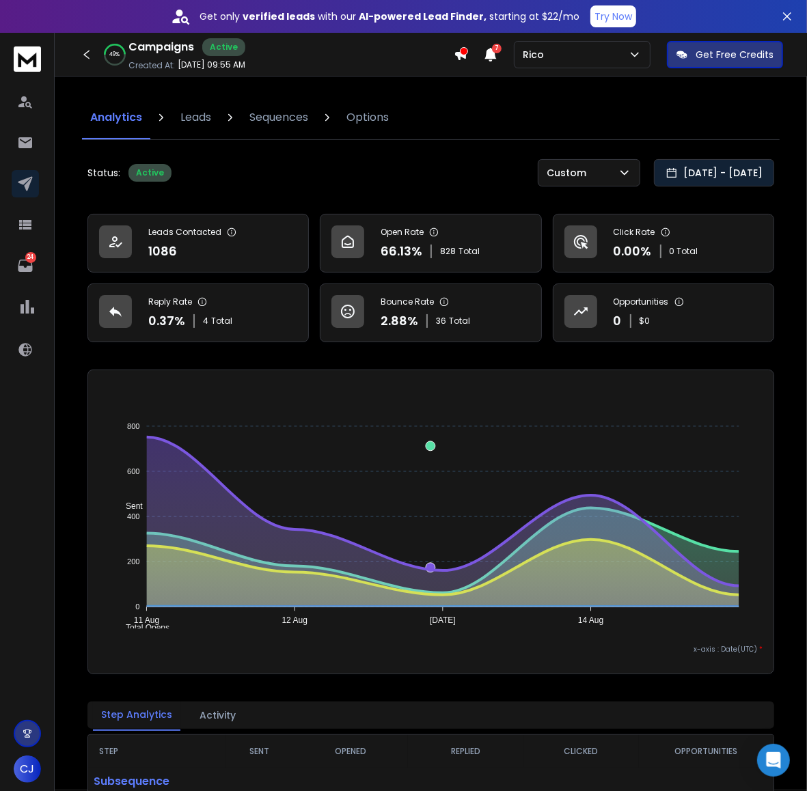
click at [716, 176] on button "[DATE] - [DATE]" at bounding box center [714, 172] width 120 height 27
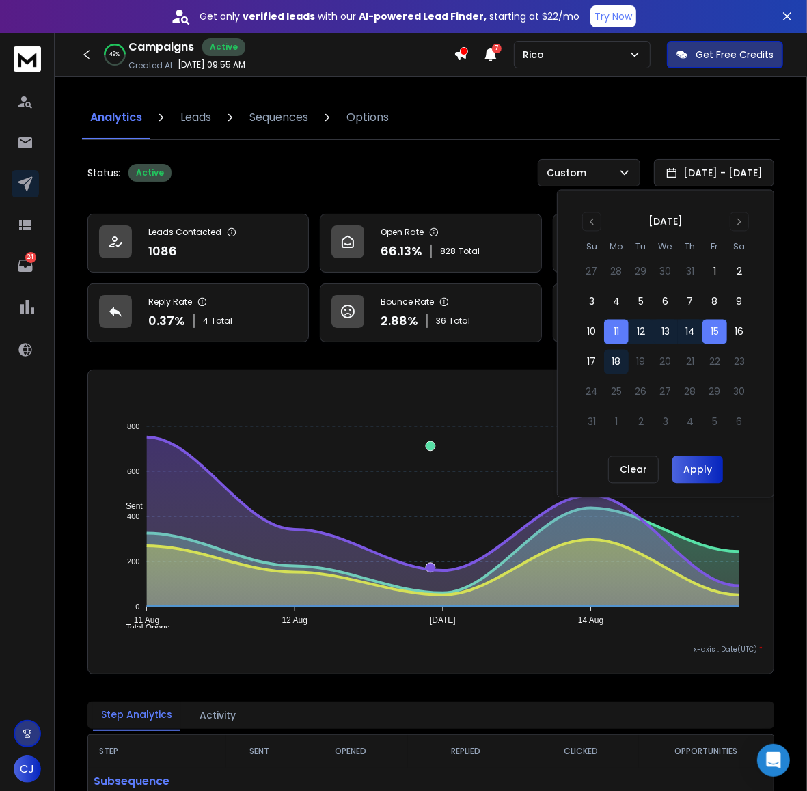
click at [419, 169] on div "Status: Active Custom [DATE] - [DATE]" at bounding box center [430, 172] width 687 height 27
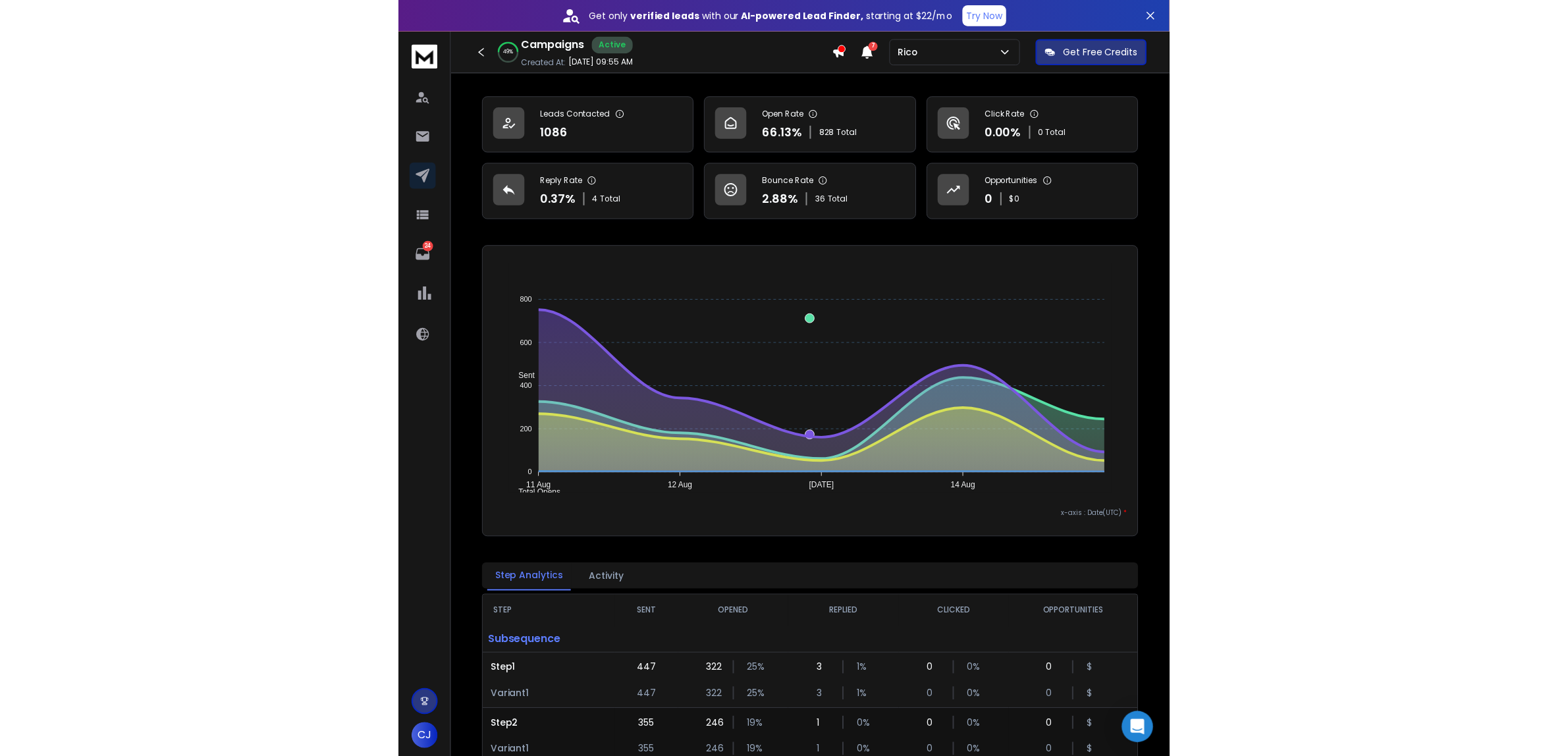
scroll to position [258, 0]
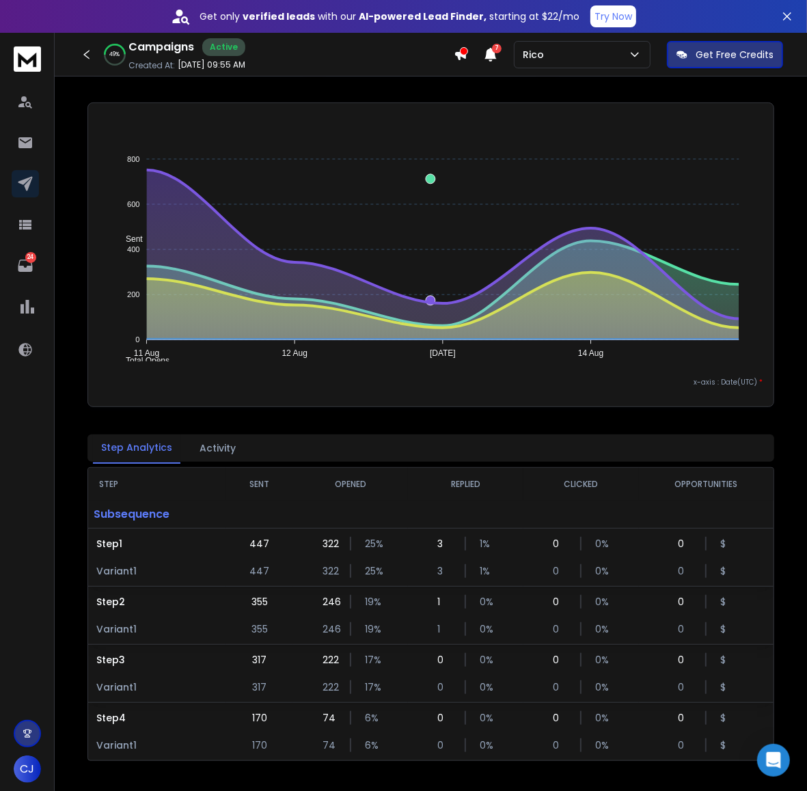
click at [746, 345] on div "Sent Total Opens Unique Opens Links Clicked Total Replies 800 800 600 600 400 4…" at bounding box center [430, 246] width 663 height 249
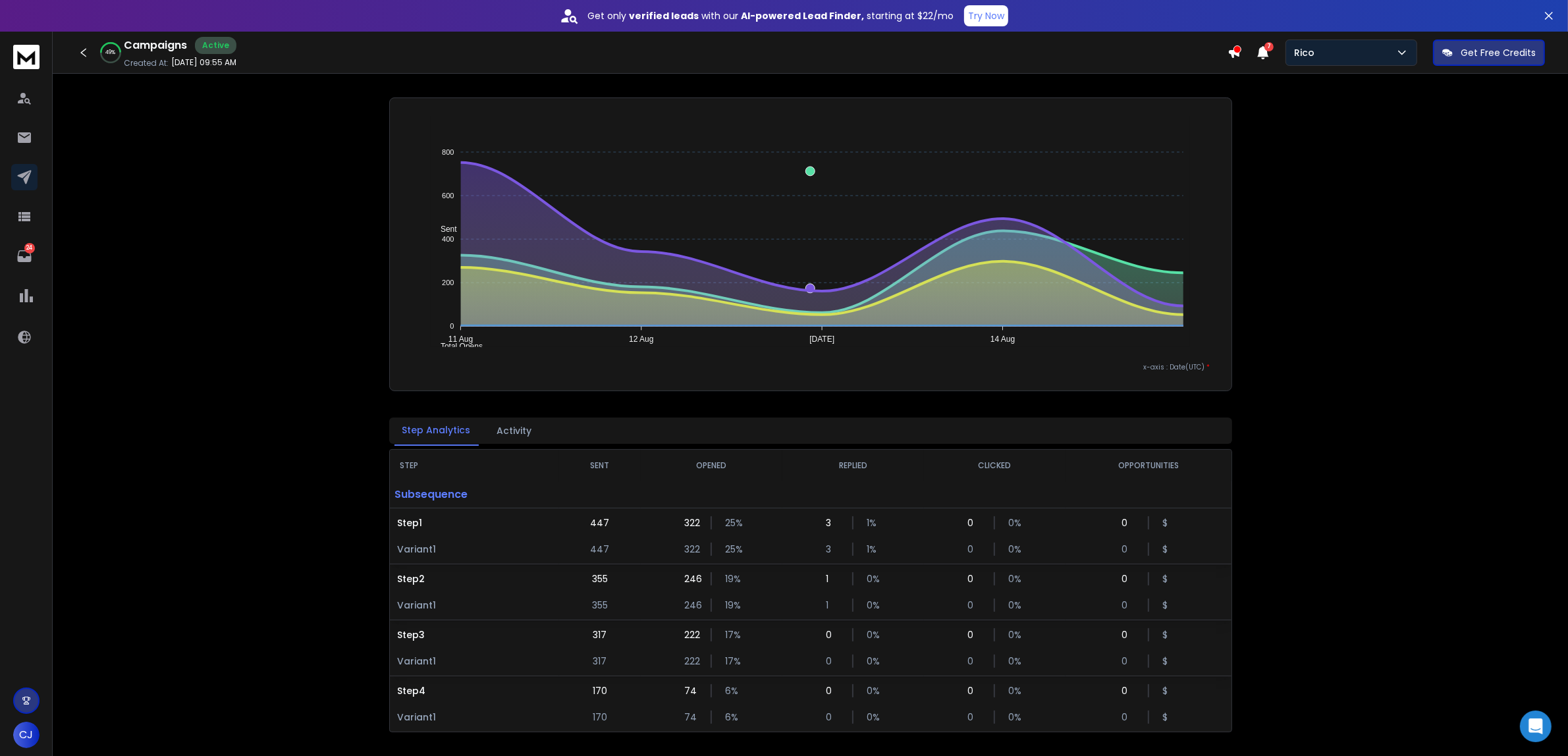
click at [1364, 58] on div "Rico" at bounding box center [1350, 53] width 115 height 14
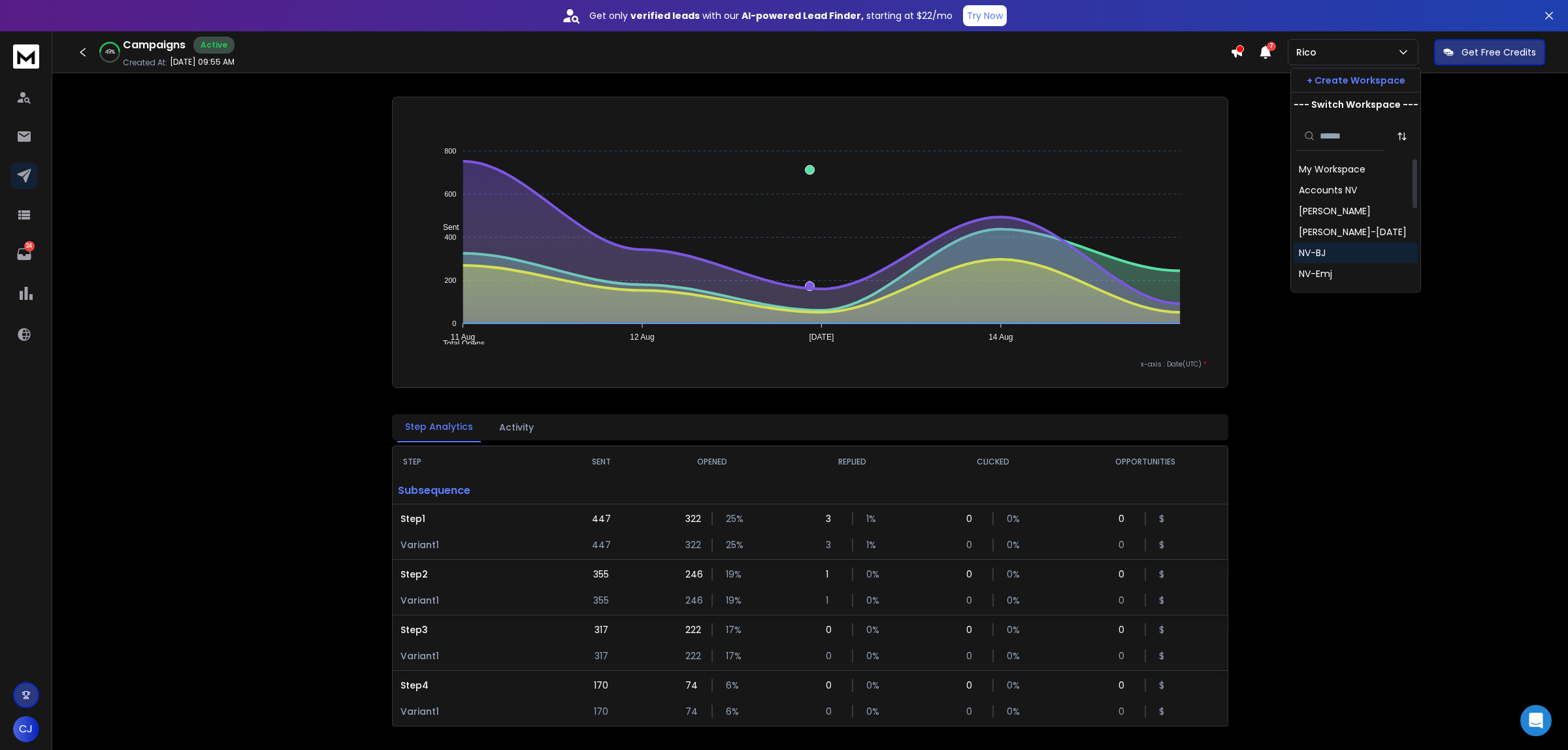
click at [1366, 253] on div "NV-BJ" at bounding box center [1356, 253] width 124 height 21
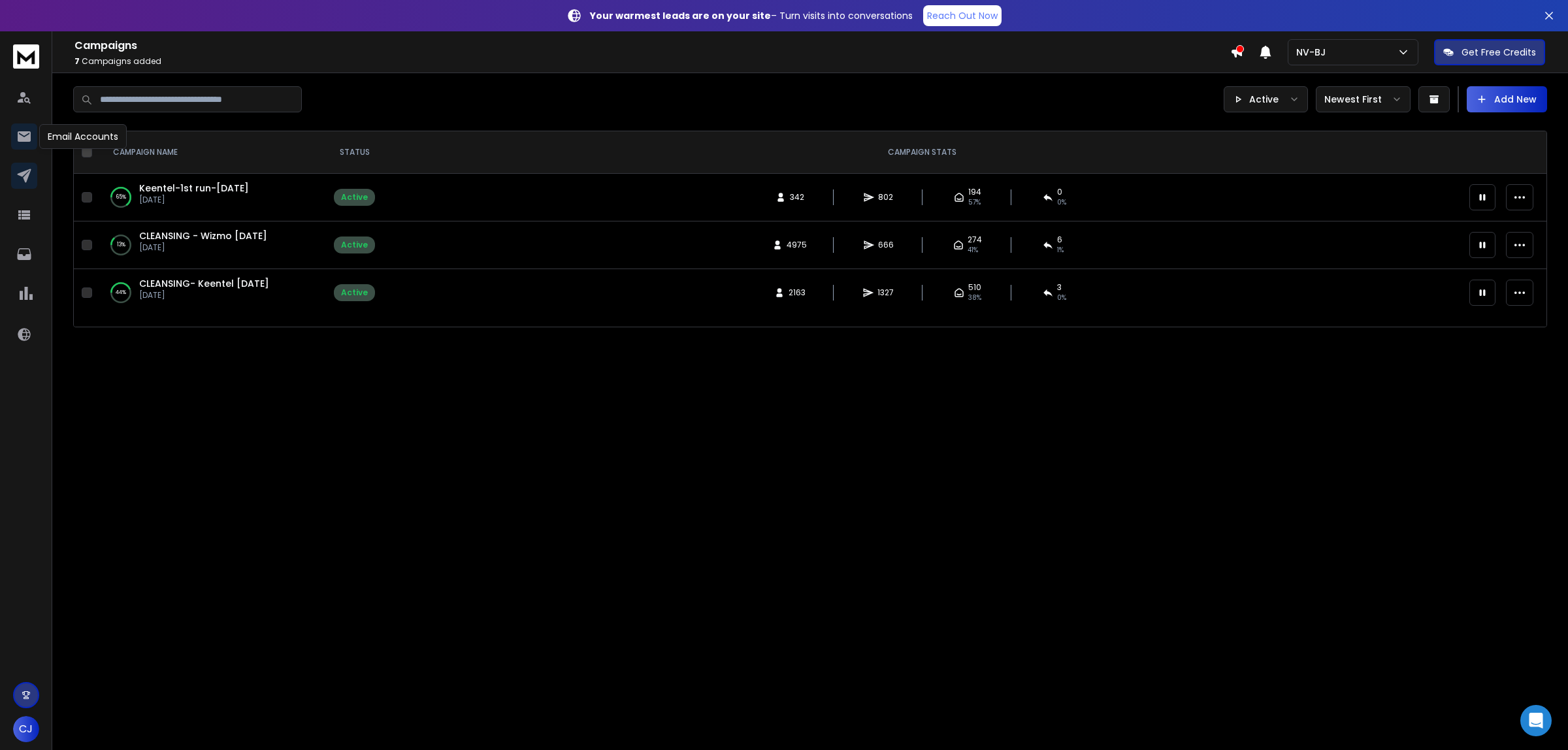
click at [23, 139] on icon at bounding box center [24, 136] width 13 height 11
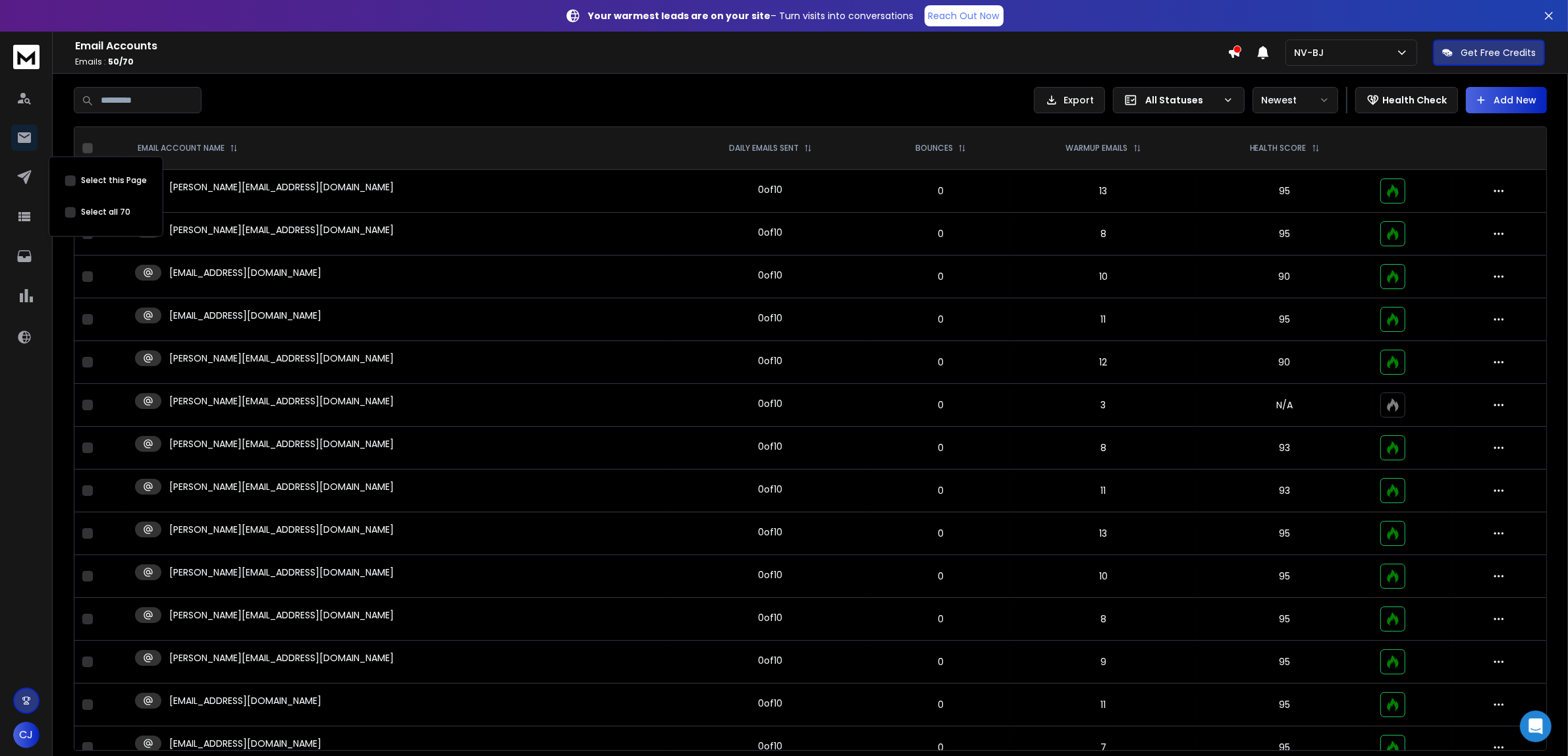
click at [71, 211] on button "Select this Page" at bounding box center [70, 212] width 11 height 11
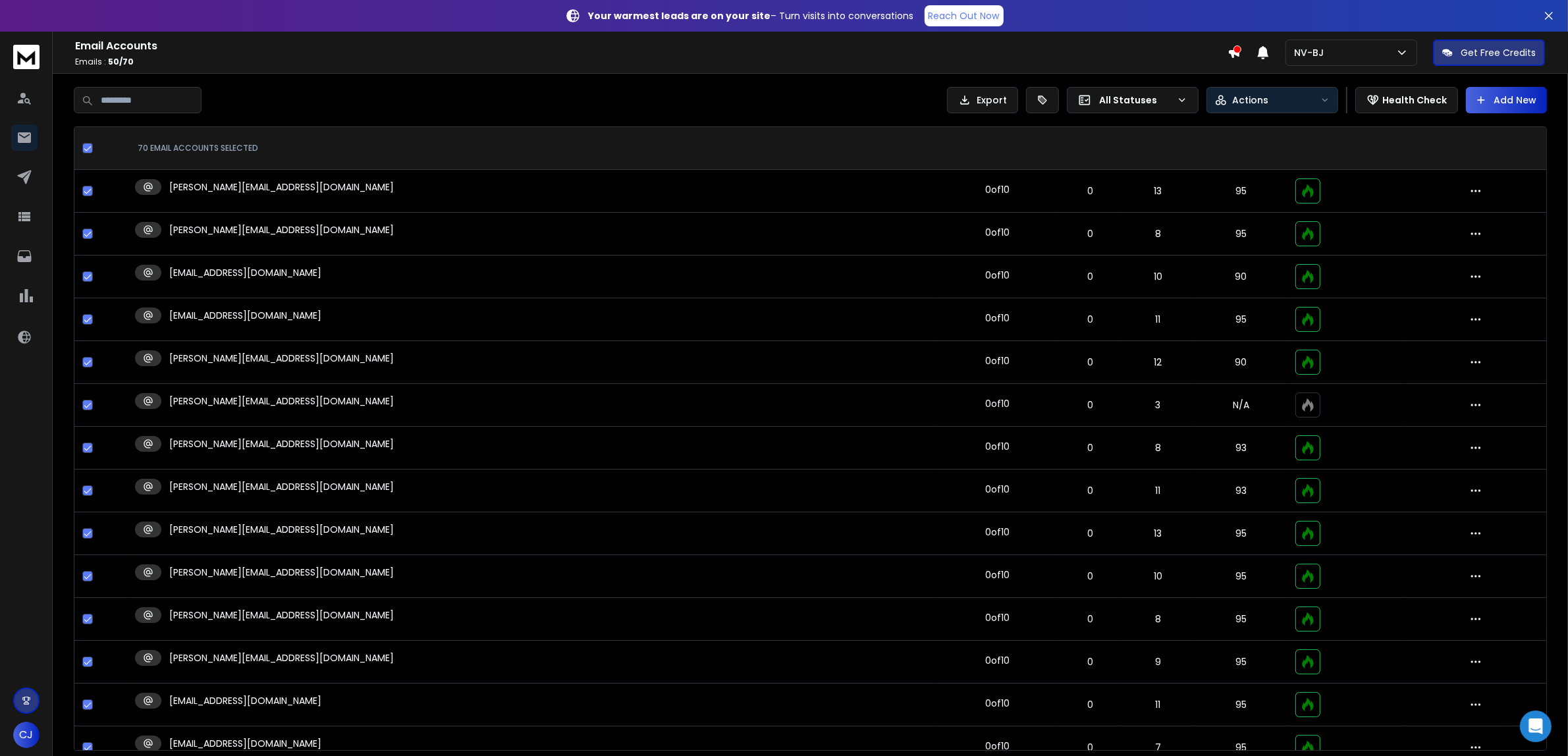
click at [1324, 102] on icon "button" at bounding box center [1325, 99] width 10 height 11
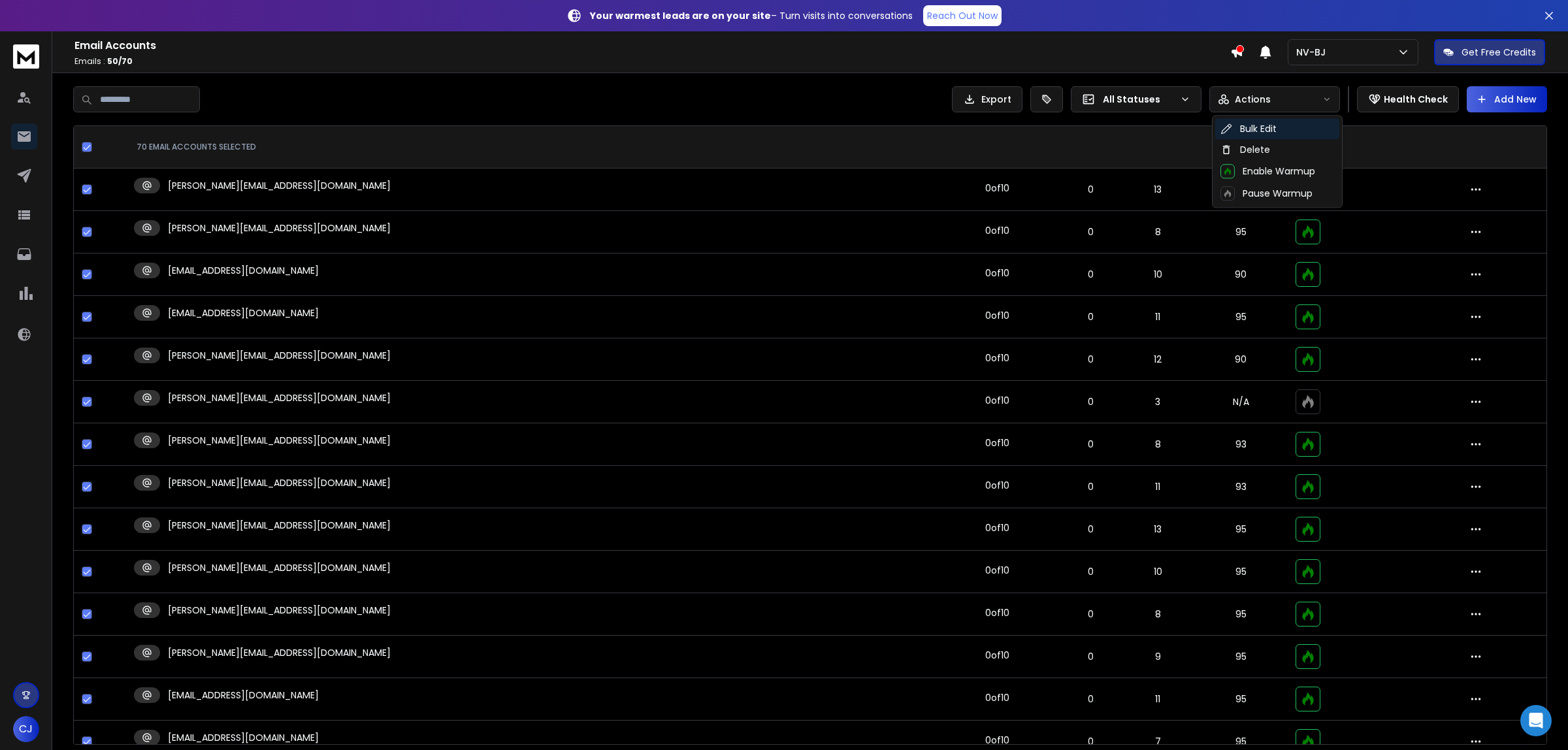
click at [1283, 128] on div "Bulk Edit" at bounding box center [1277, 129] width 124 height 21
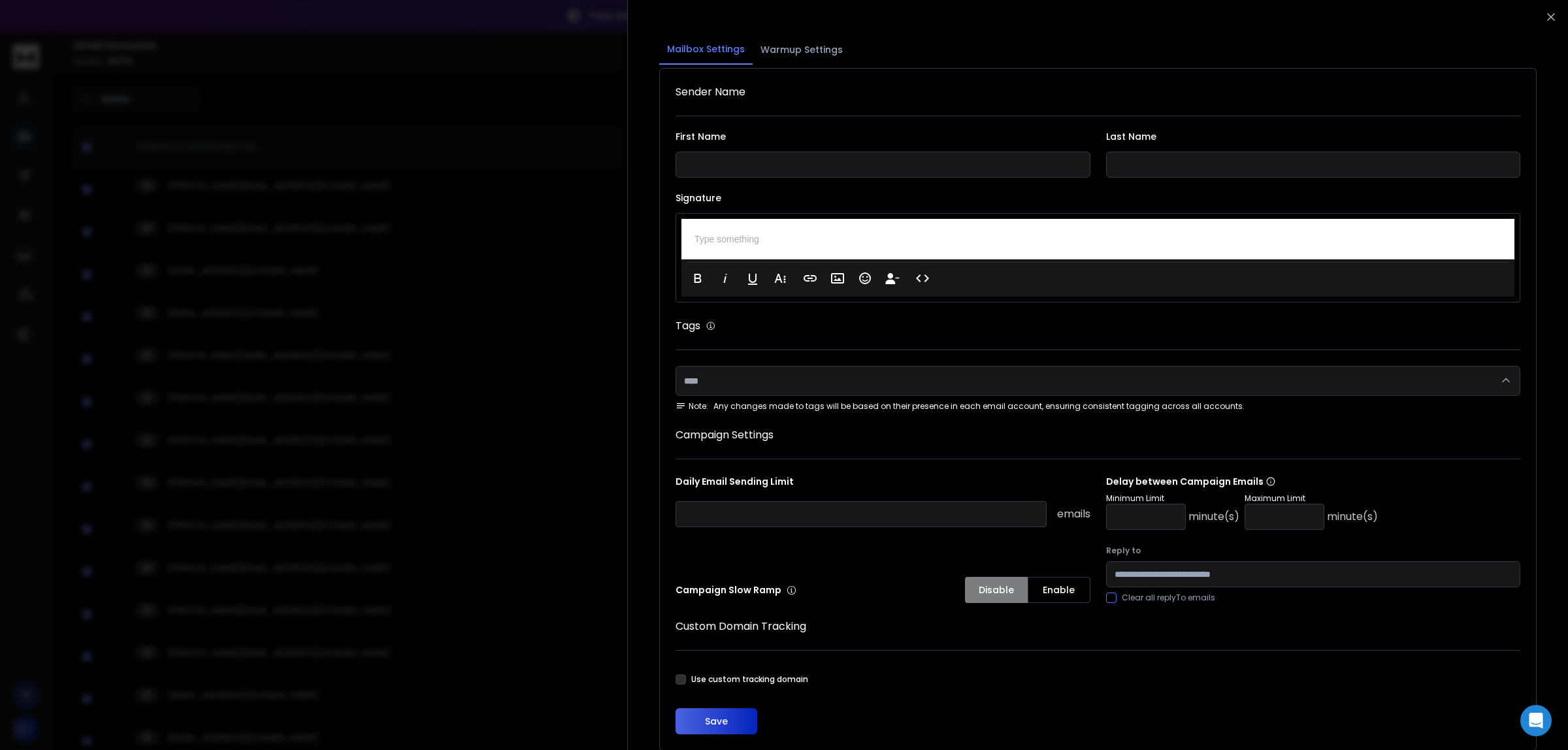
click at [737, 519] on input "number" at bounding box center [860, 514] width 371 height 26
type input "**"
click at [739, 723] on button "Save" at bounding box center [715, 721] width 81 height 26
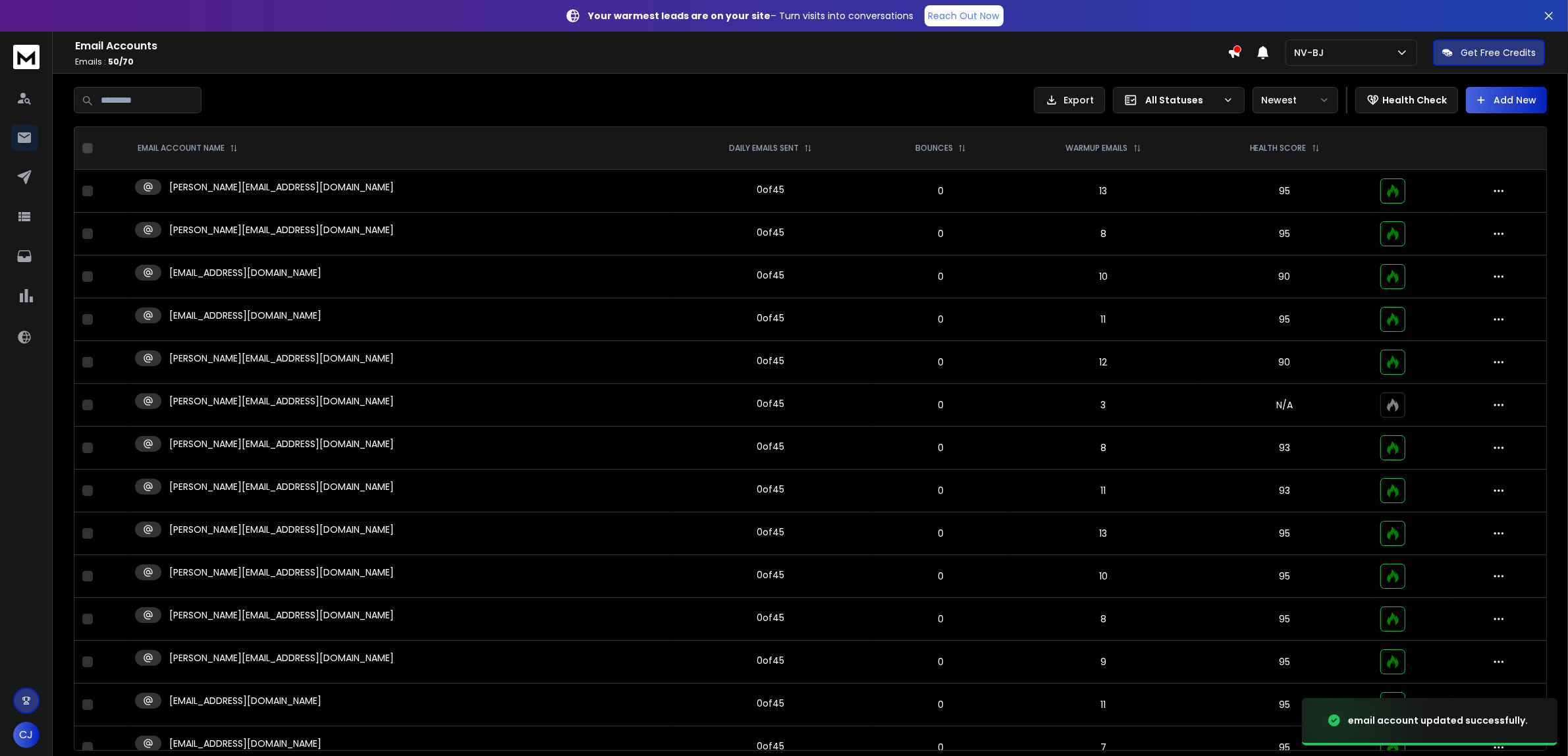
click at [518, 498] on td "sheila@advertising.pulsereach.site" at bounding box center [398, 491] width 543 height 42
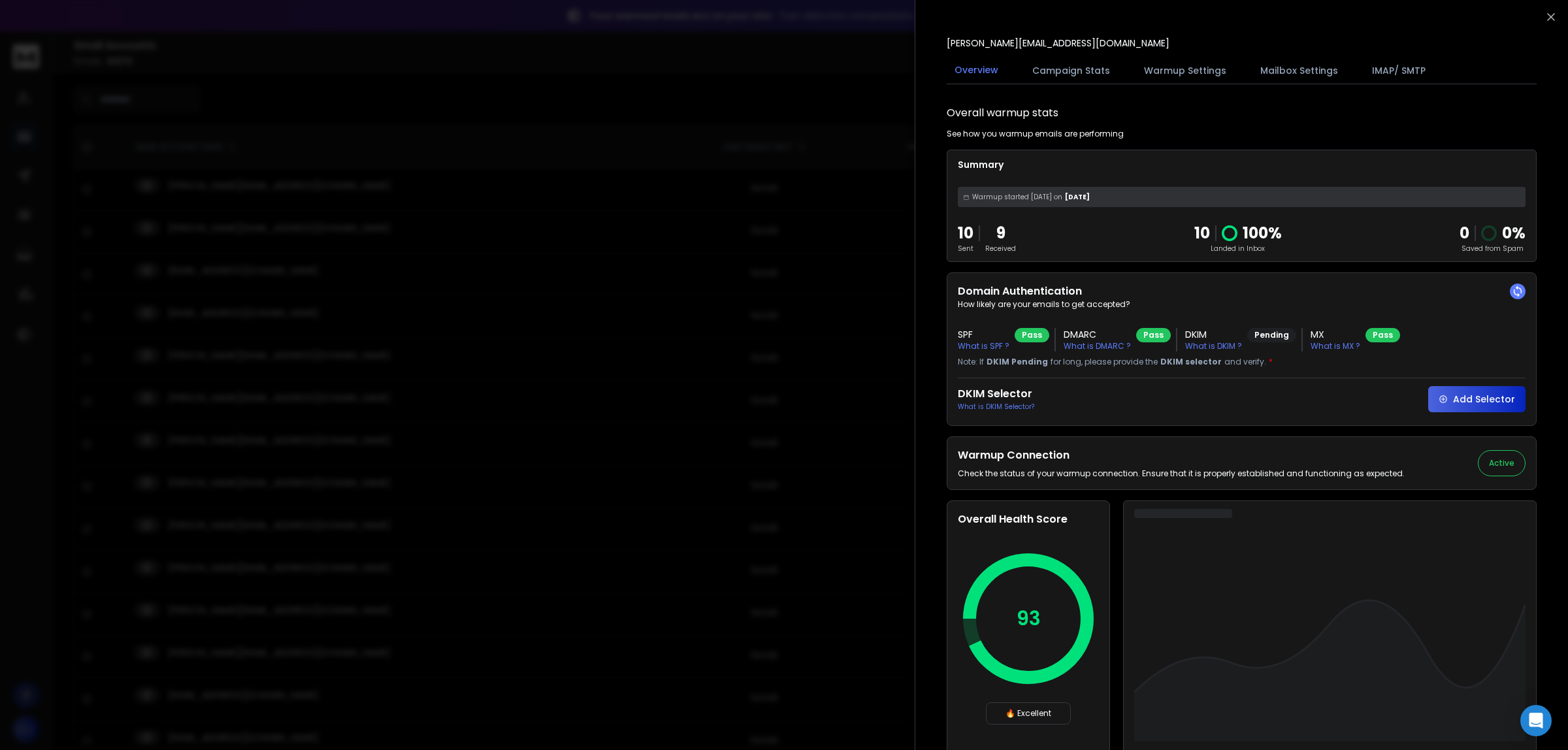
click at [1308, 67] on button "Mailbox Settings" at bounding box center [1299, 71] width 94 height 29
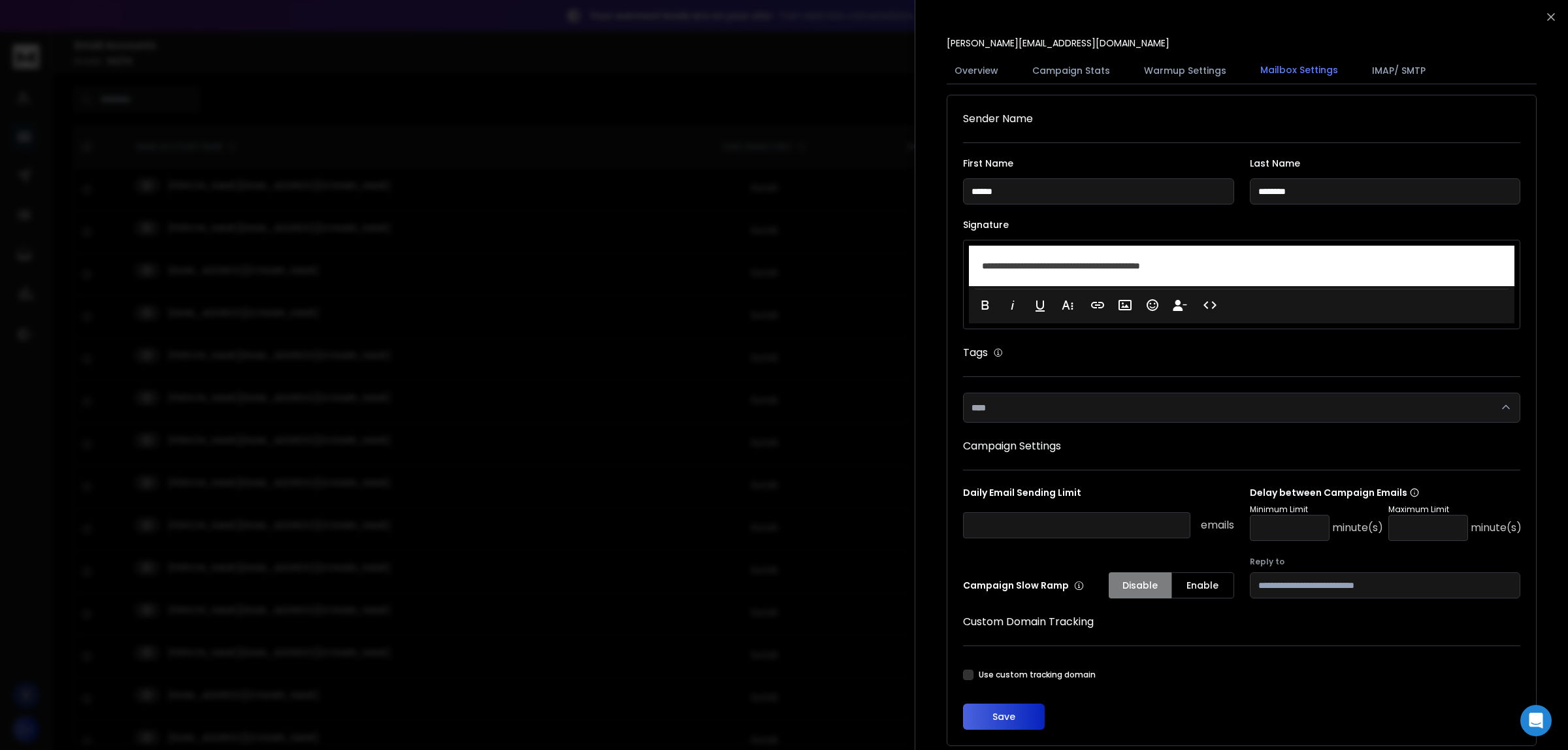
drag, startPoint x: 1007, startPoint y: 523, endPoint x: 955, endPoint y: 524, distance: 52.0
click at [955, 524] on div "**********" at bounding box center [1241, 420] width 590 height 651
click at [1038, 524] on input "**" at bounding box center [1077, 525] width 228 height 26
drag, startPoint x: 1073, startPoint y: 525, endPoint x: 918, endPoint y: 533, distance: 155.2
click at [918, 533] on div "**********" at bounding box center [1240, 375] width 653 height 750
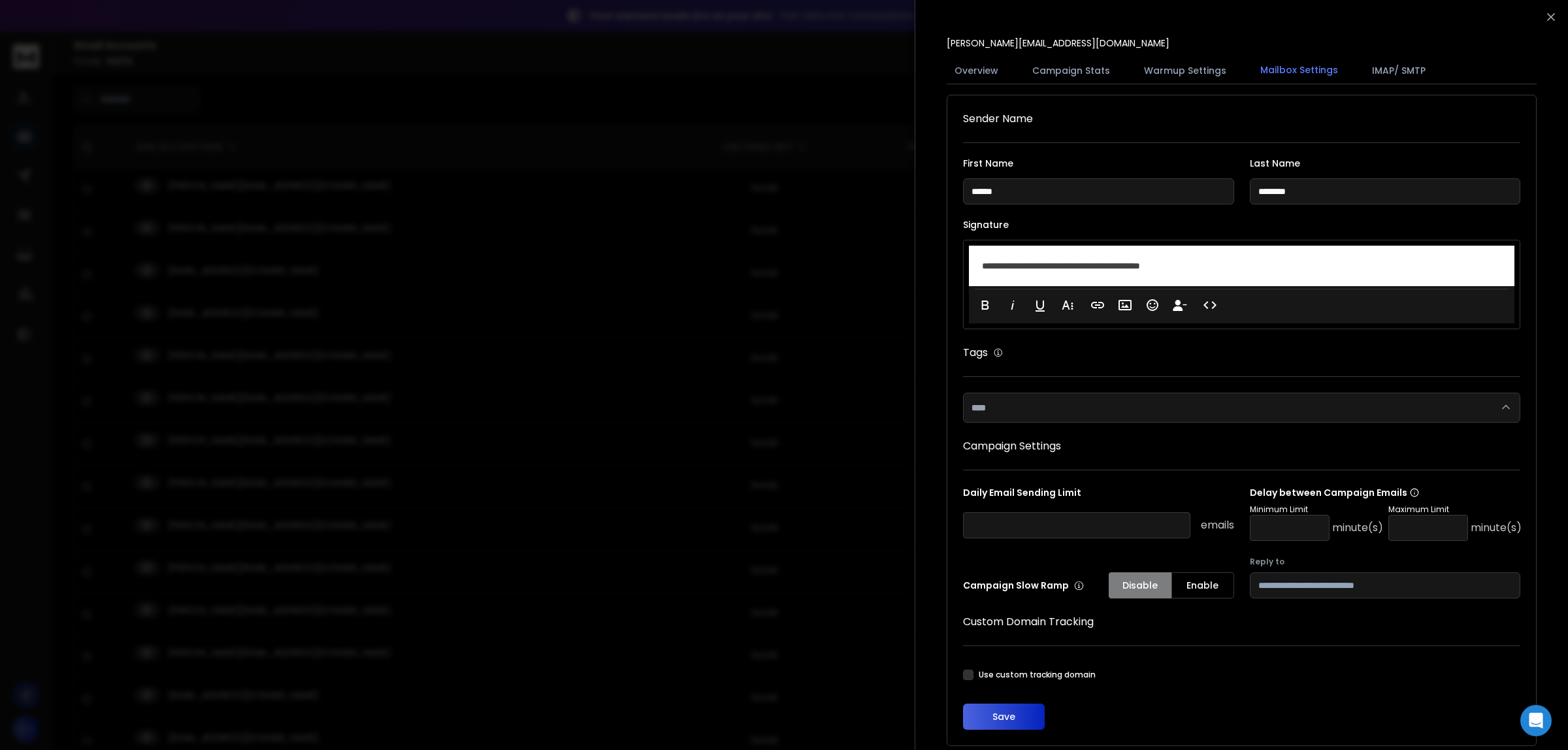
click at [844, 631] on div at bounding box center [784, 375] width 1568 height 750
